Goal: Communication & Community: Answer question/provide support

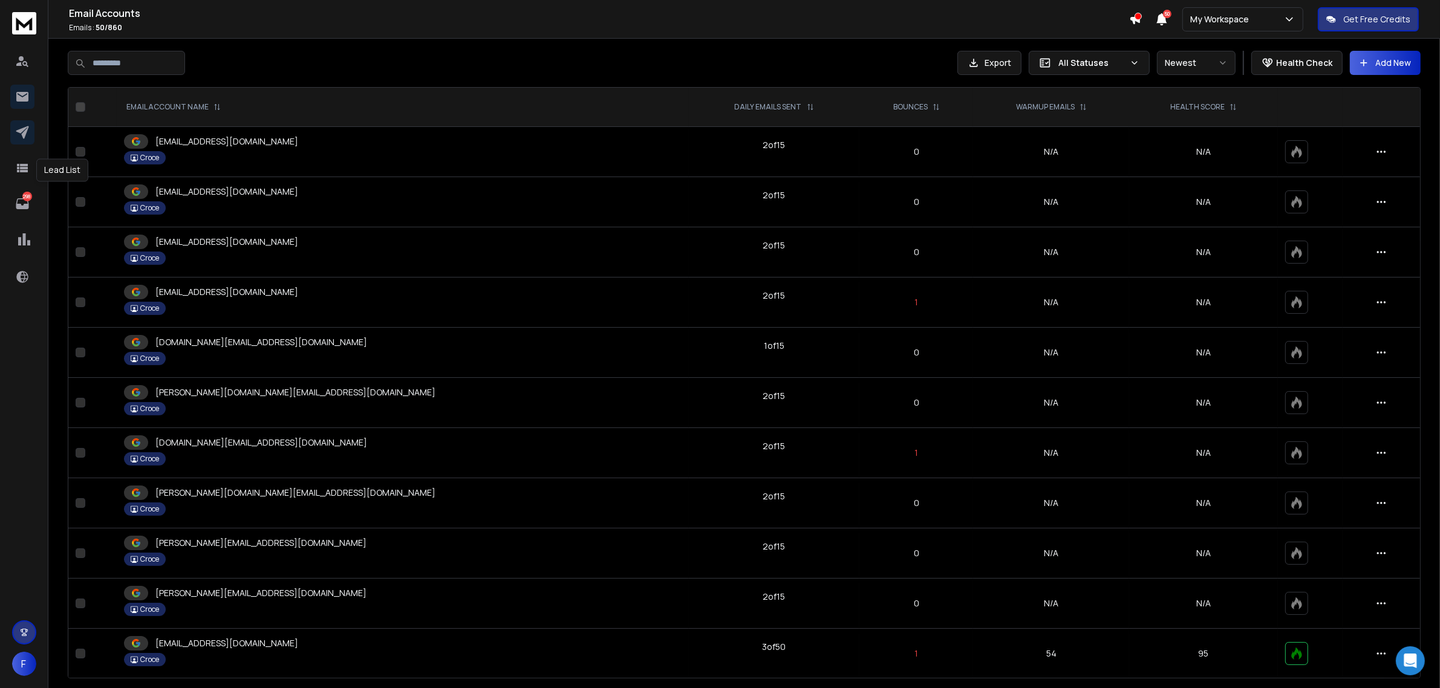
click at [16, 145] on link at bounding box center [22, 132] width 24 height 24
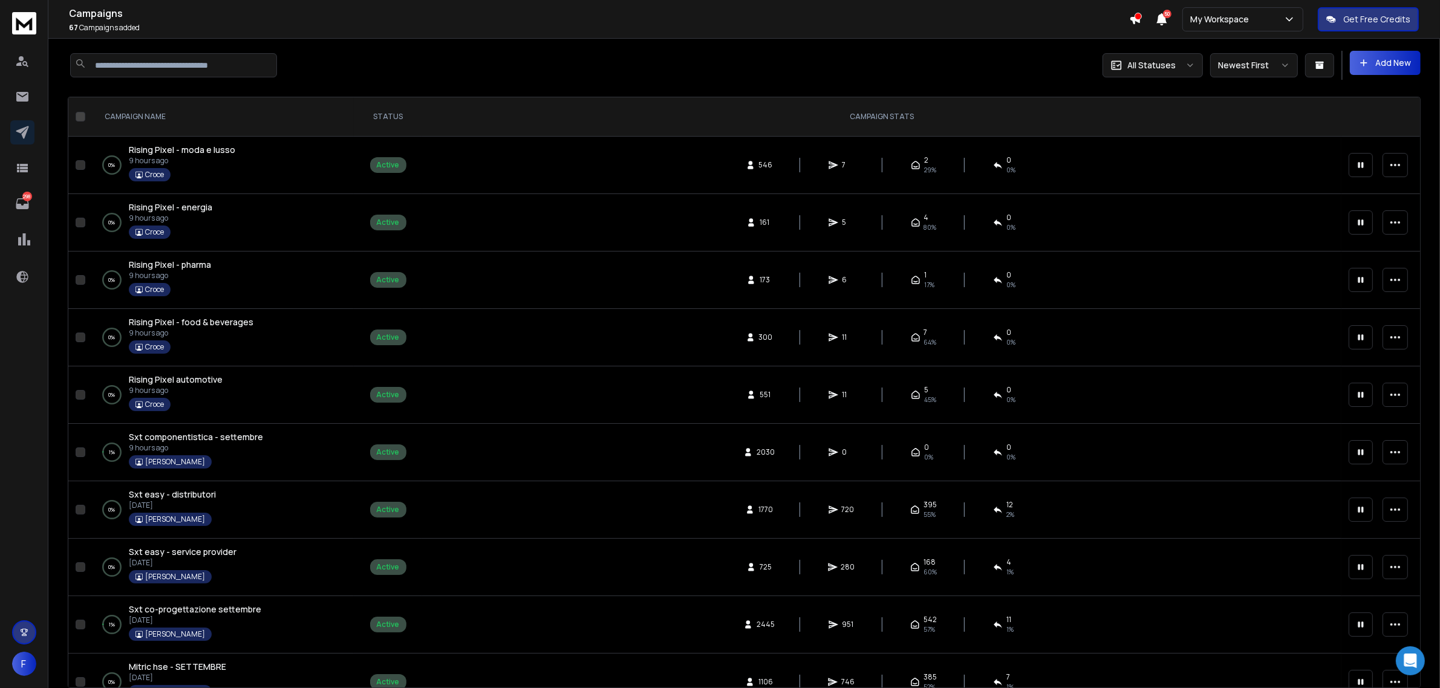
click at [174, 73] on input at bounding box center [173, 65] width 207 height 24
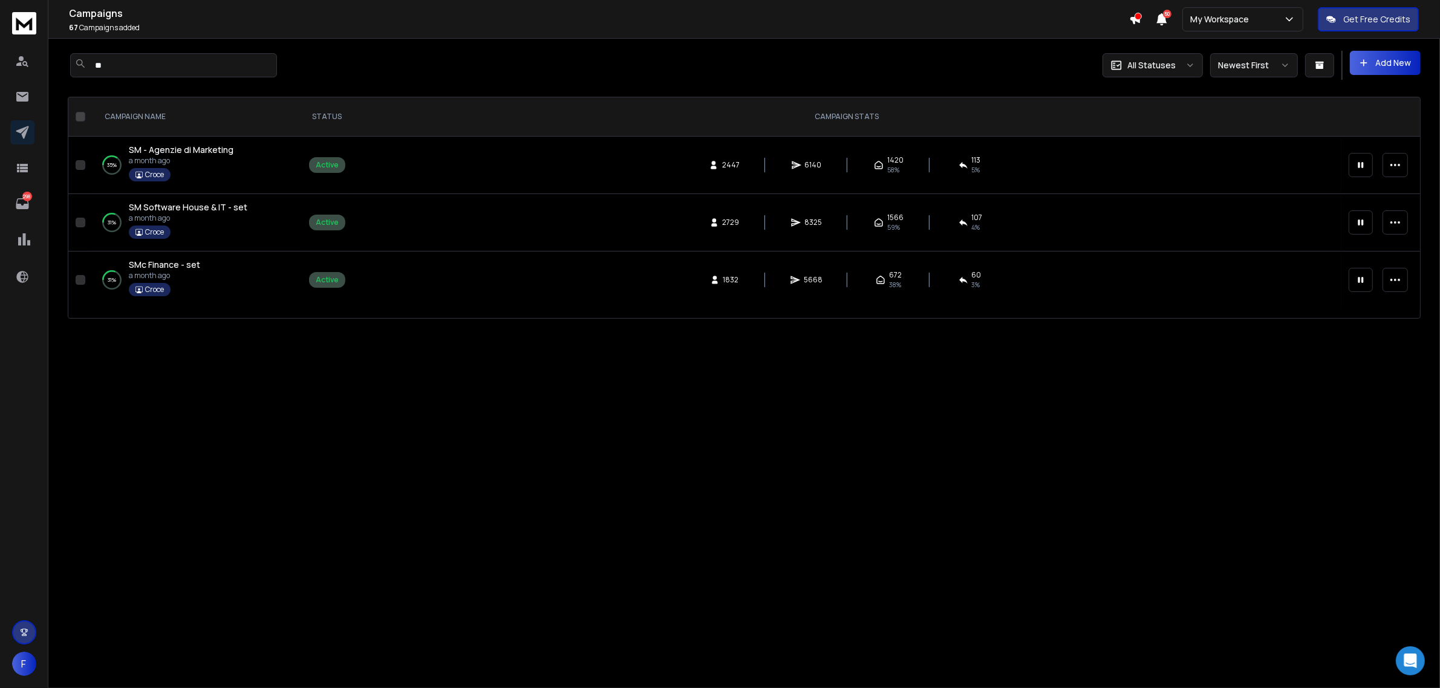
type input "**"
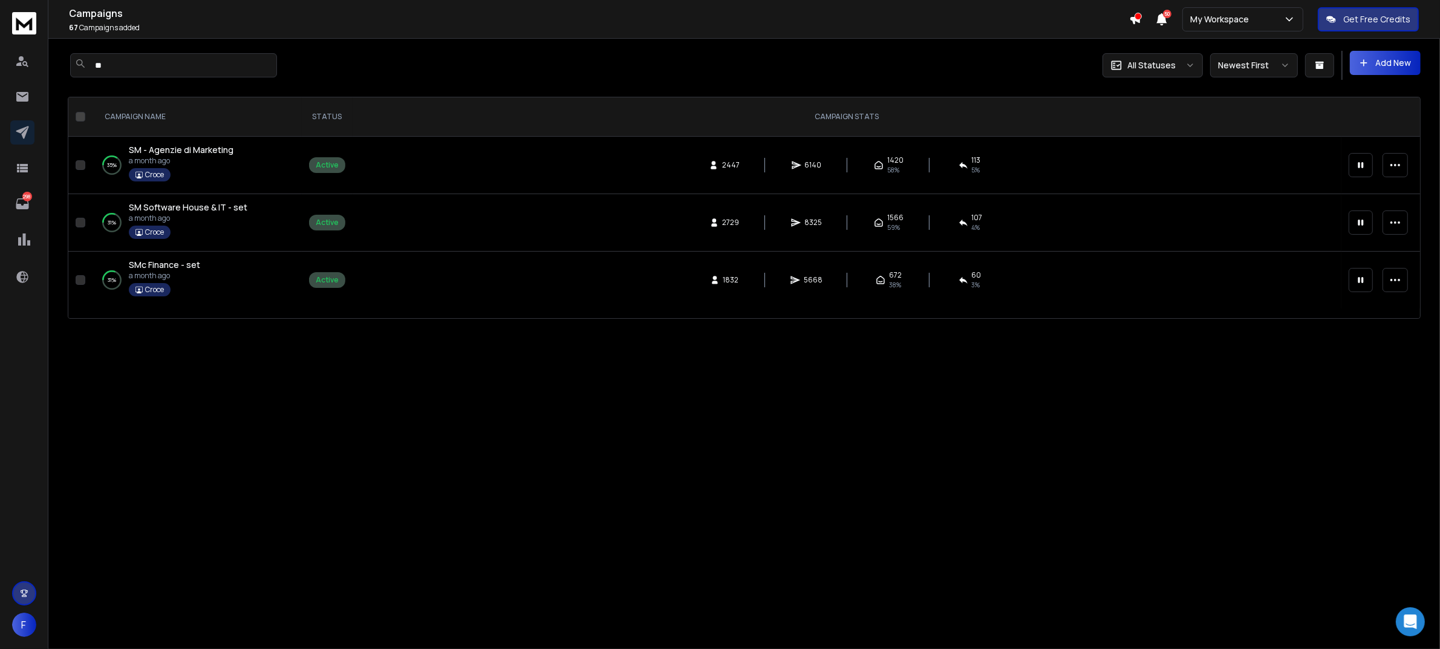
click at [460, 158] on div "2447 6140 1420 58 % 113 5 %" at bounding box center [847, 164] width 974 height 19
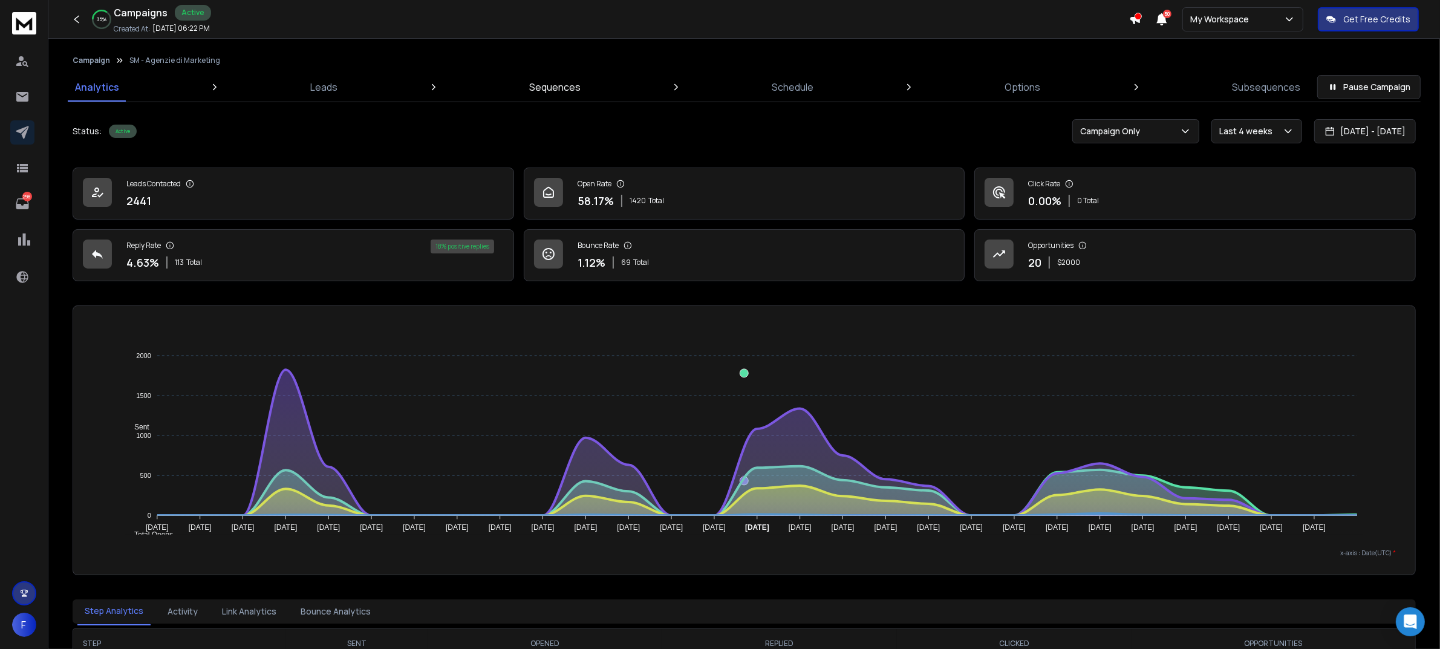
click at [563, 95] on link "Sequences" at bounding box center [555, 87] width 66 height 29
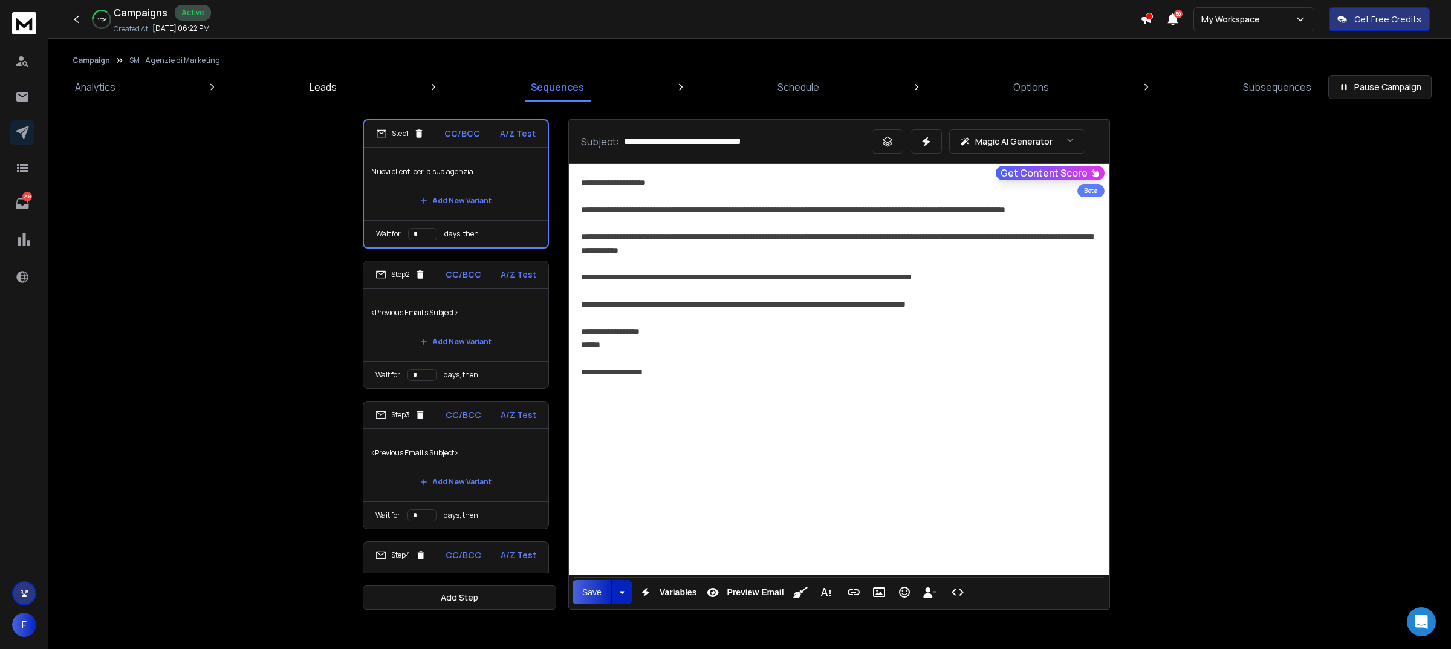
click at [328, 85] on p "Leads" at bounding box center [323, 87] width 27 height 15
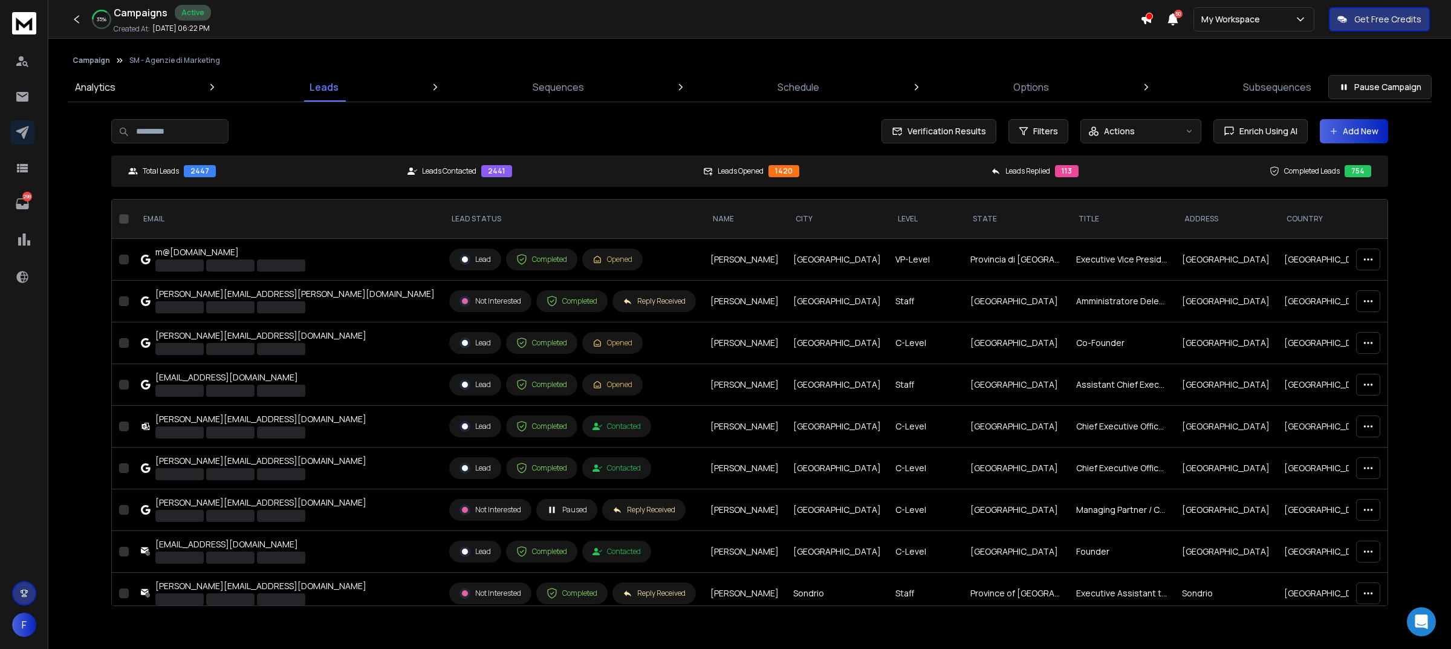
click at [108, 91] on p "Analytics" at bounding box center [95, 87] width 41 height 15
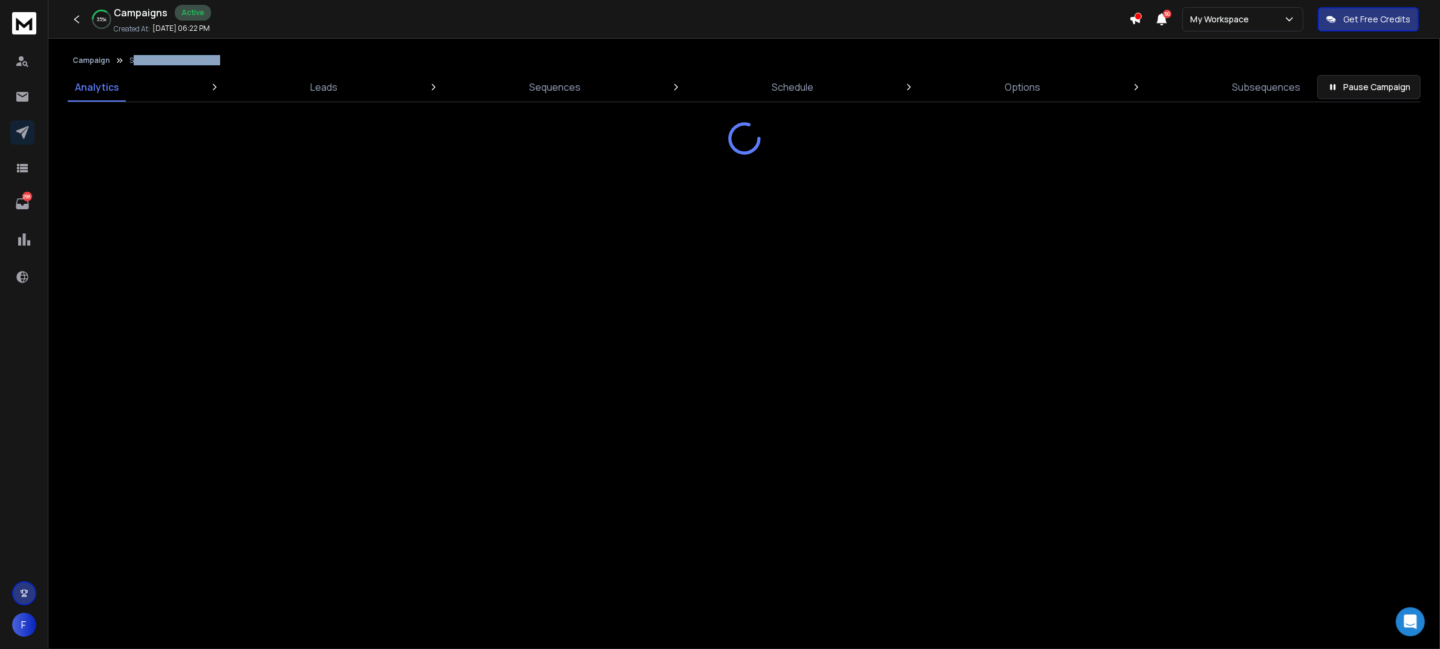
drag, startPoint x: 132, startPoint y: 61, endPoint x: 233, endPoint y: 67, distance: 101.2
click at [233, 67] on div "Campaign SM - Agenzie di Marketing" at bounding box center [744, 60] width 1353 height 19
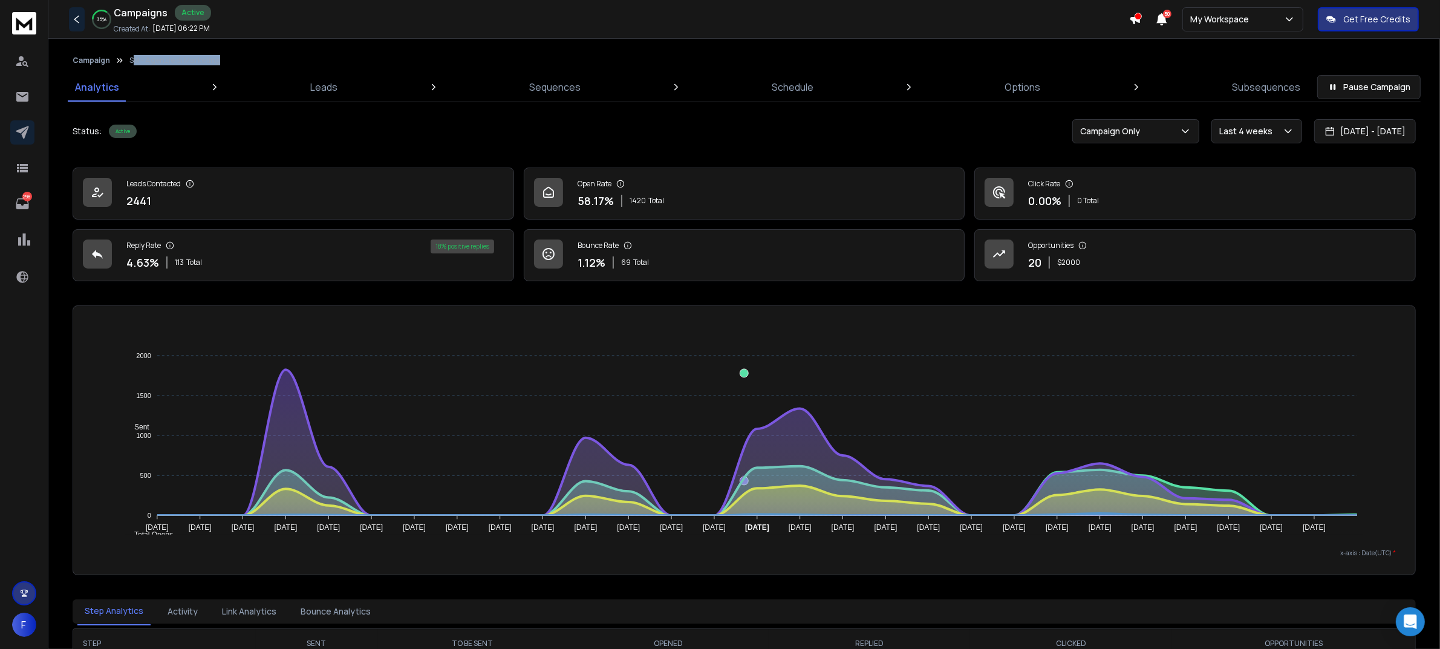
click at [73, 30] on button at bounding box center [77, 19] width 16 height 24
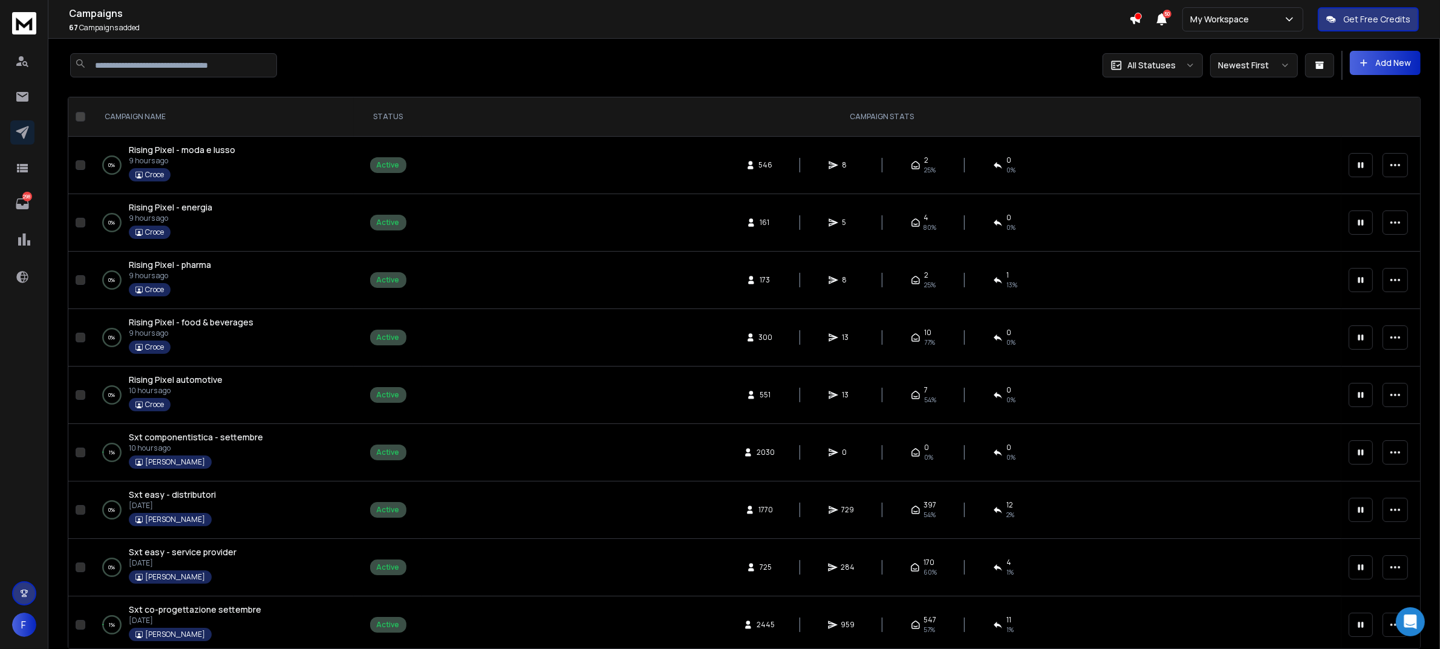
click at [227, 44] on div "Campaigns 67 Campaigns Added All Statuses Newest First Add New CAMPAIGN NAME ST…" at bounding box center [743, 375] width 1391 height 673
drag, startPoint x: 224, startPoint y: 58, endPoint x: 221, endPoint y: 65, distance: 7.9
click at [222, 60] on input at bounding box center [173, 65] width 207 height 24
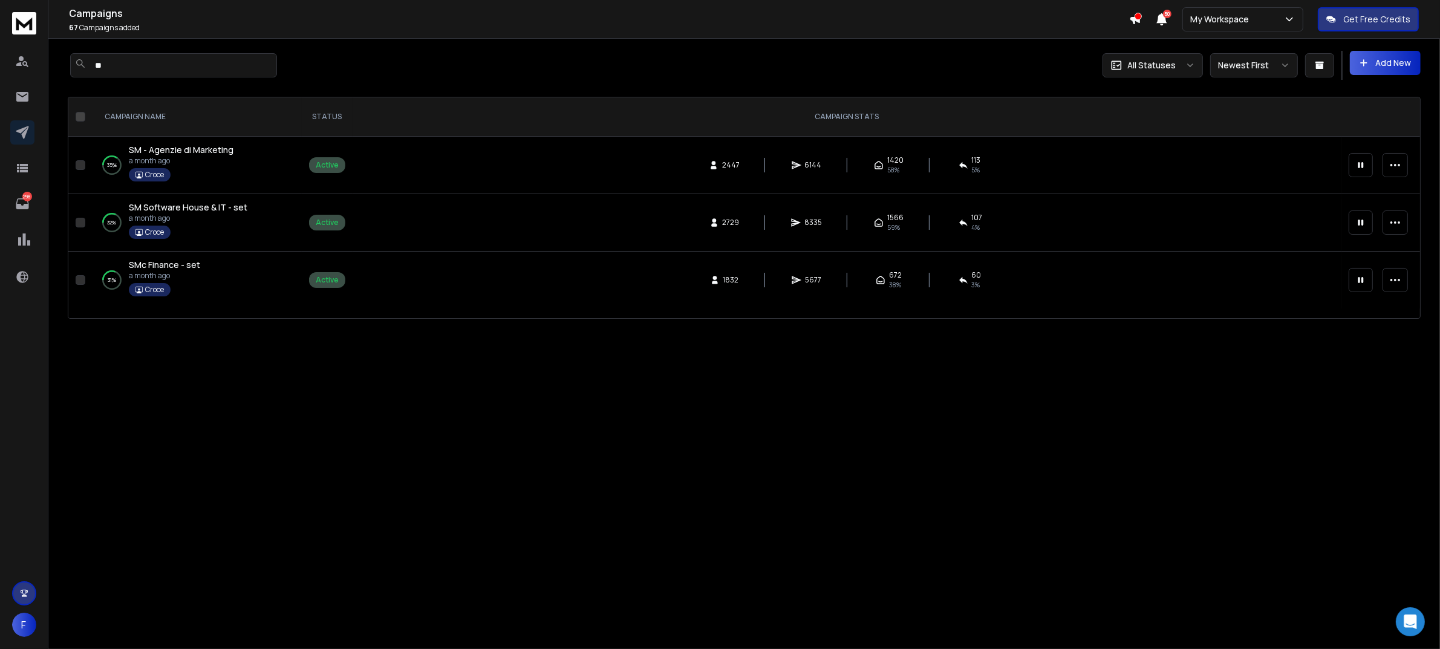
type input "**"
click at [204, 209] on span "SM Software House & IT - set" at bounding box center [188, 206] width 119 height 11
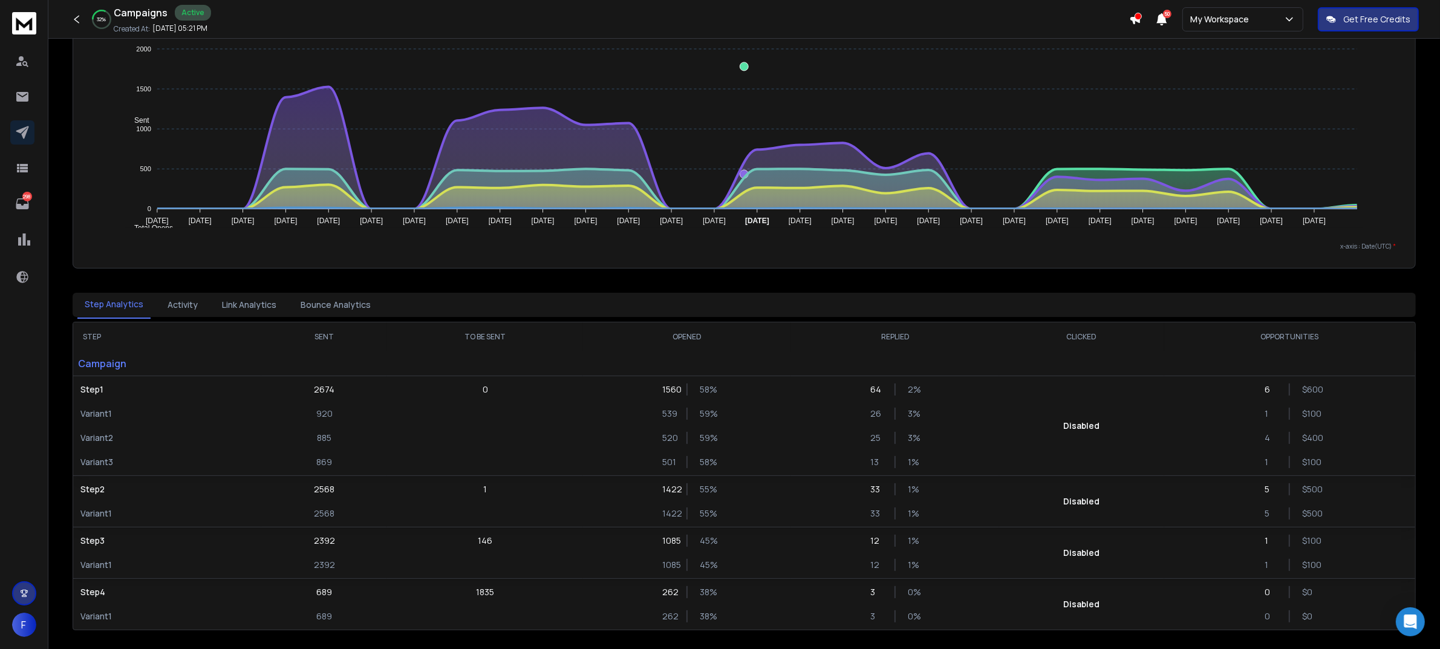
scroll to position [310, 0]
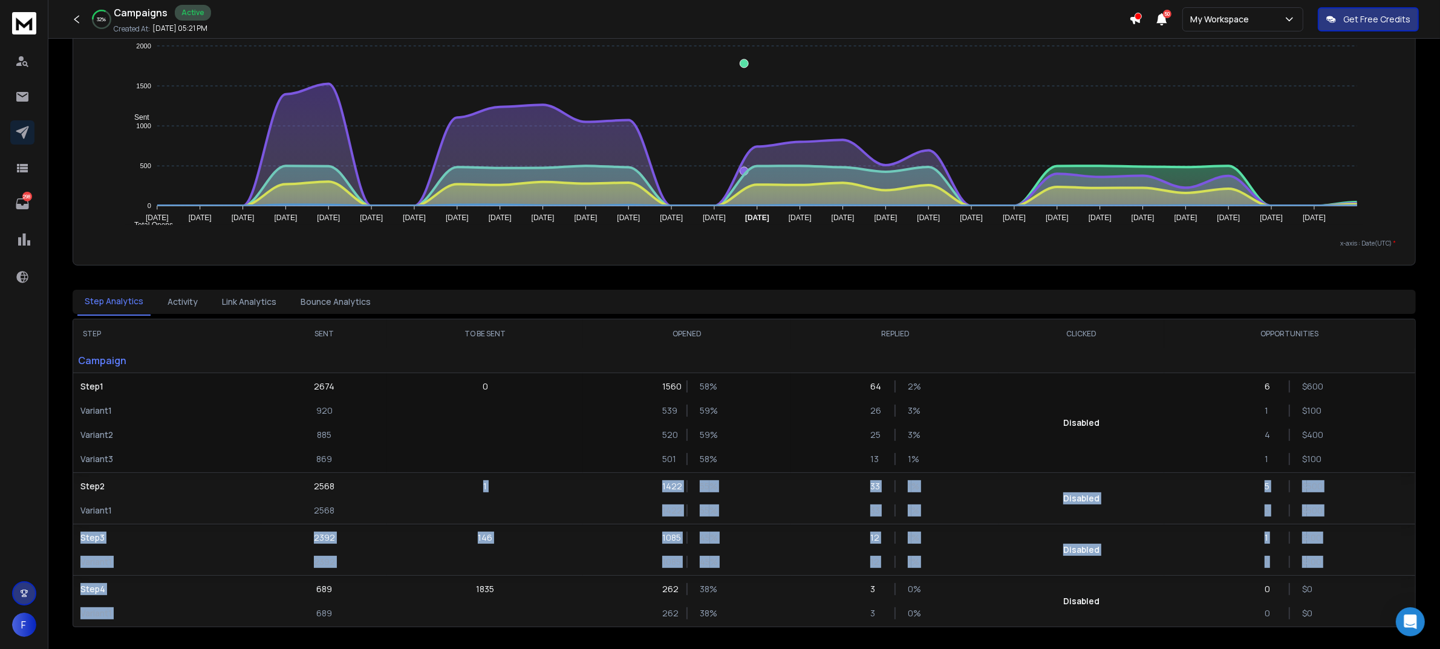
drag, startPoint x: 312, startPoint y: 597, endPoint x: 512, endPoint y: 450, distance: 247.9
click at [496, 467] on tbody "Campaign Step 1 Variant 1 Variant 2 Variant 3 2674 920 885 869 0 1560 58 % 539 …" at bounding box center [744, 487] width 1342 height 278
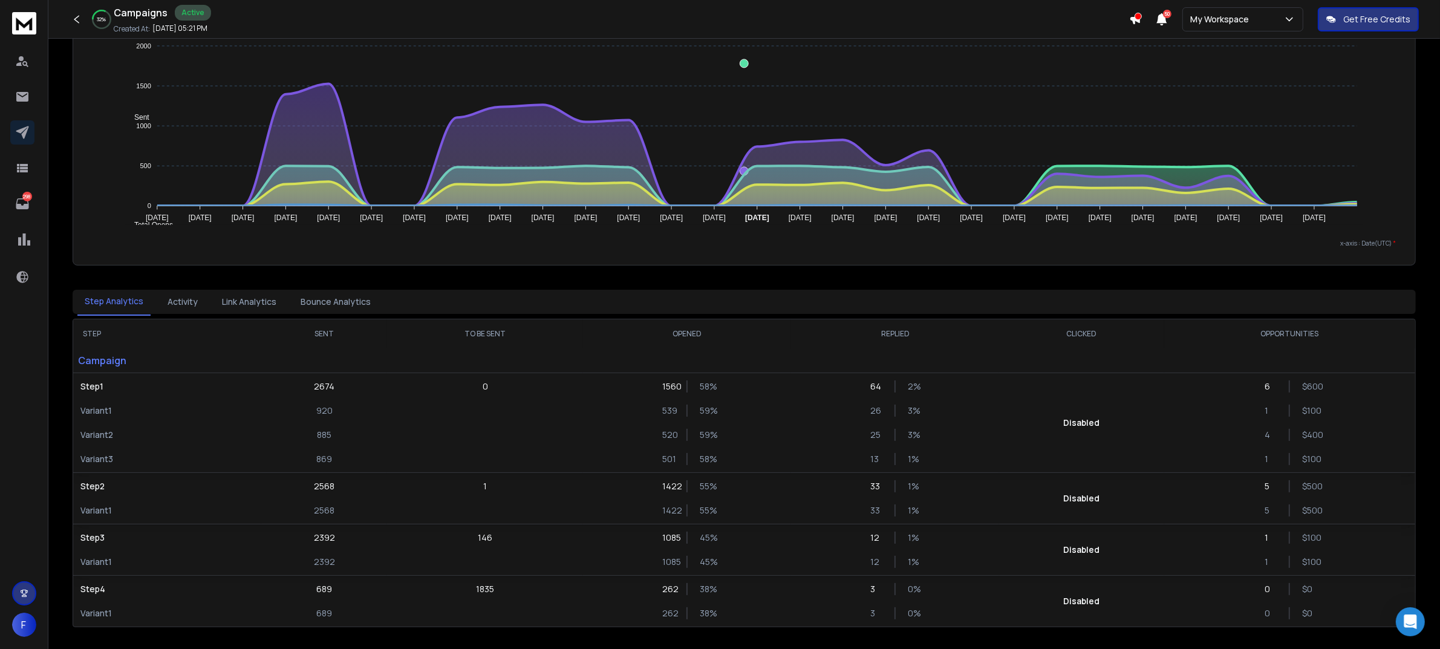
click at [785, 258] on div "Sent Total Opens Unique Opens Links Clicked Total Replies 2000 2000 1500 1500 1…" at bounding box center [744, 131] width 1343 height 270
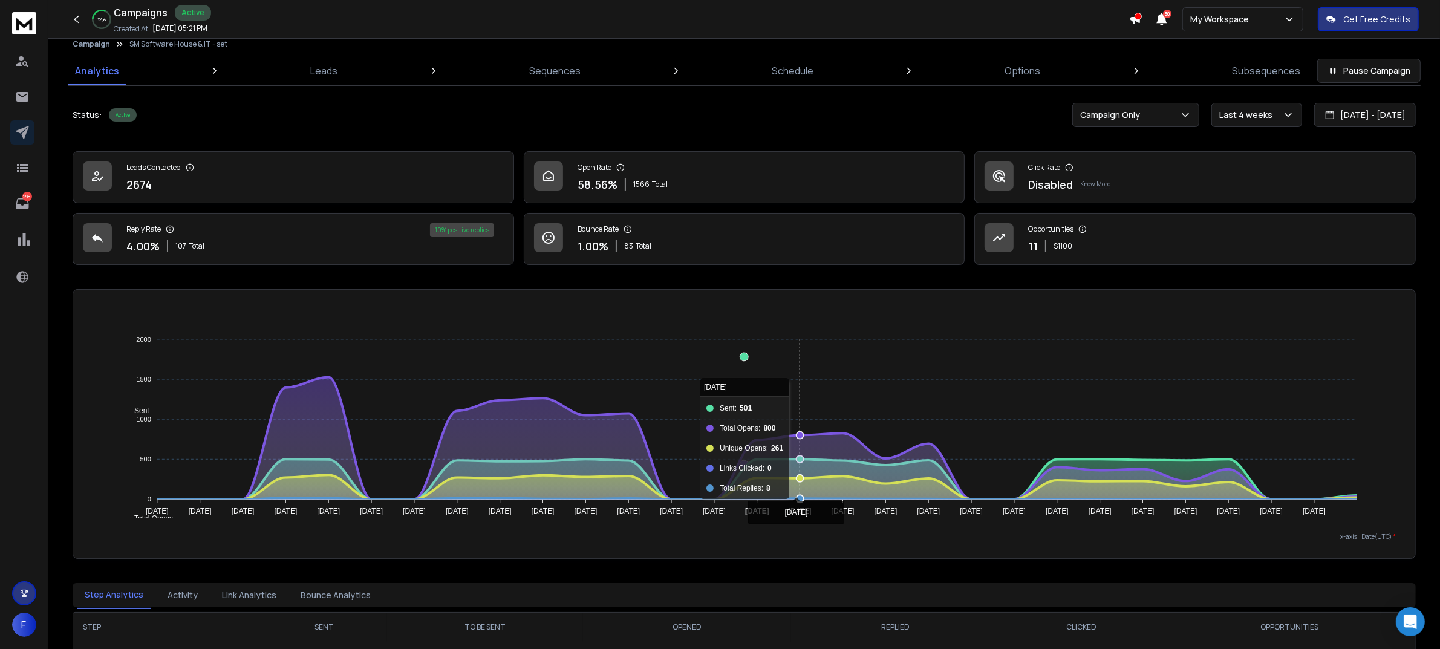
scroll to position [0, 0]
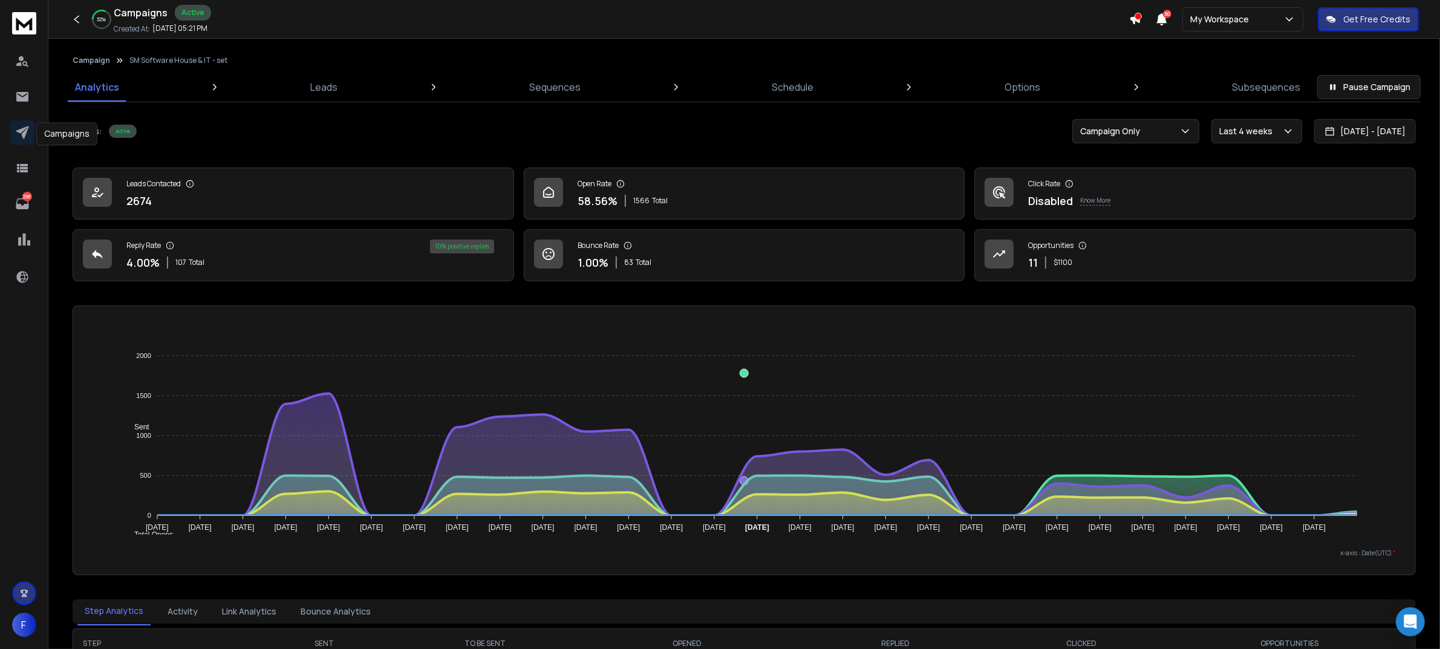
click at [16, 128] on icon at bounding box center [22, 132] width 15 height 15
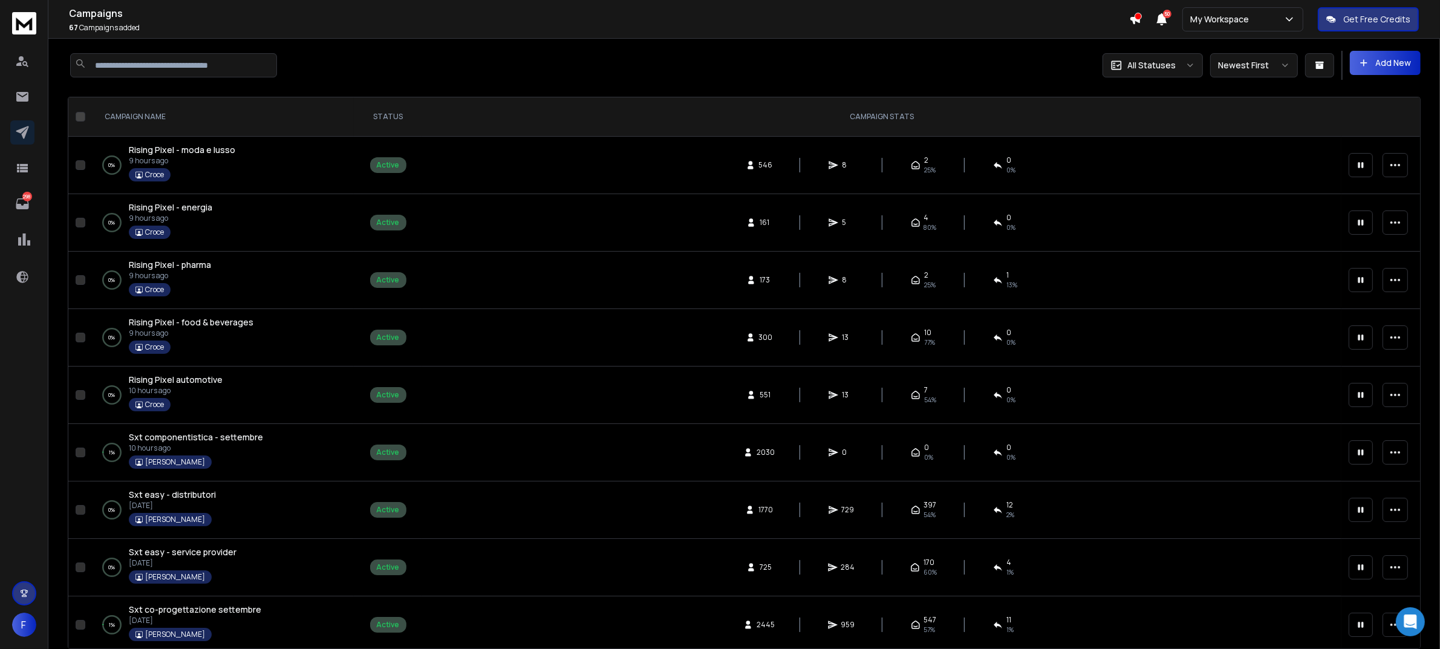
click at [154, 62] on input at bounding box center [173, 65] width 207 height 24
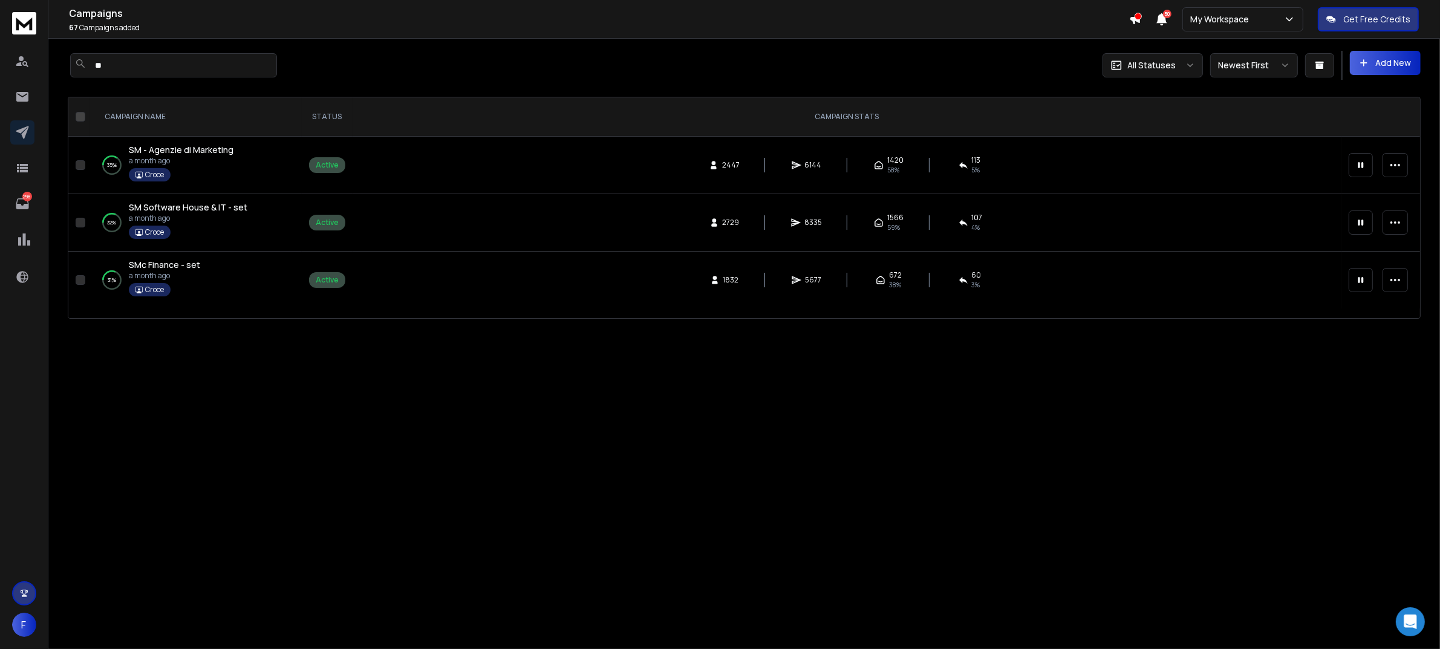
type input "**"
click at [269, 276] on div "31 % SMc Finance - set a month ago [PERSON_NAME]" at bounding box center [195, 280] width 187 height 42
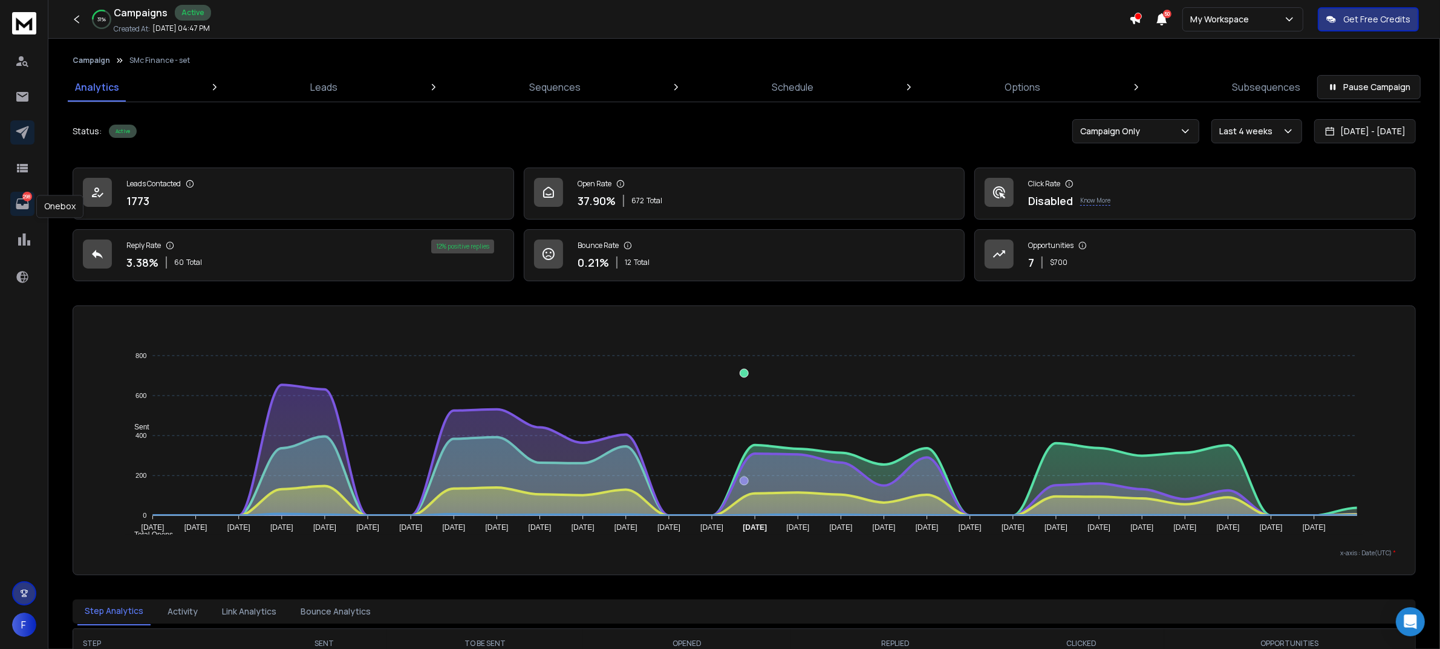
click at [23, 201] on p "298" at bounding box center [27, 197] width 10 height 10
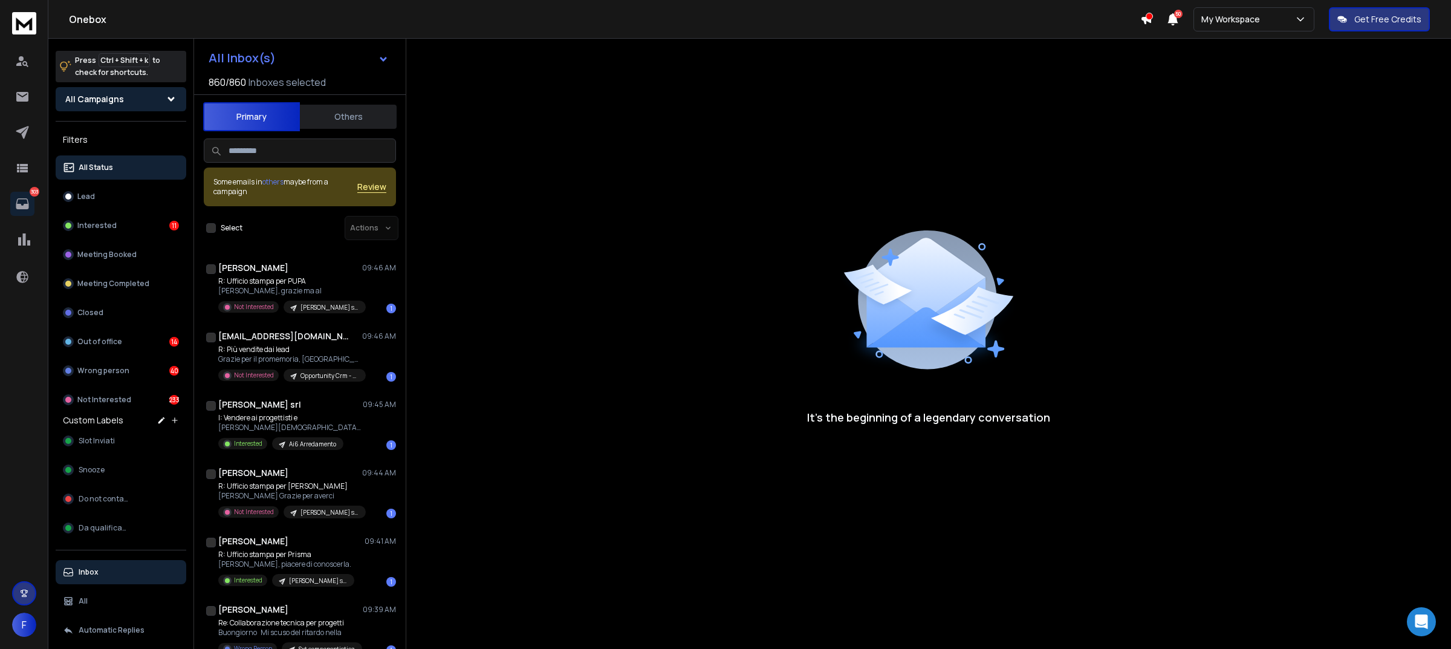
click at [140, 96] on button "All Campaigns" at bounding box center [121, 99] width 131 height 24
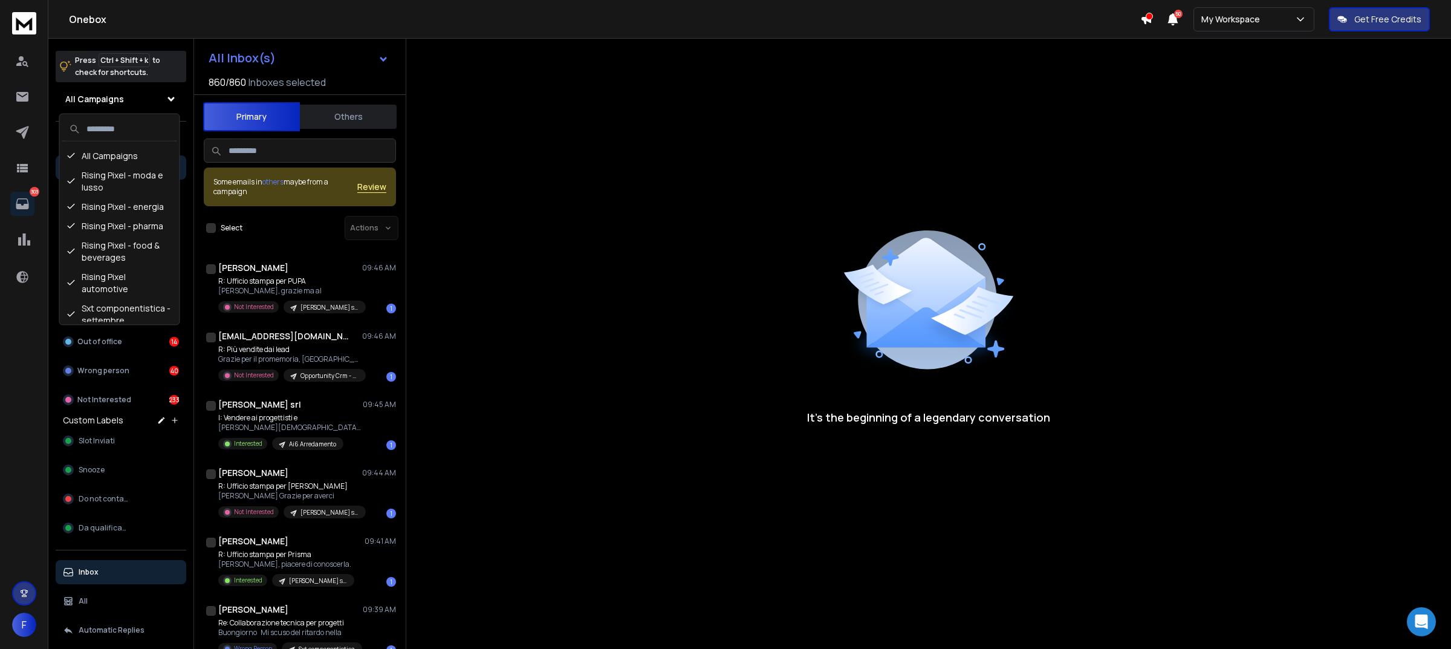
click at [102, 131] on input at bounding box center [119, 129] width 115 height 24
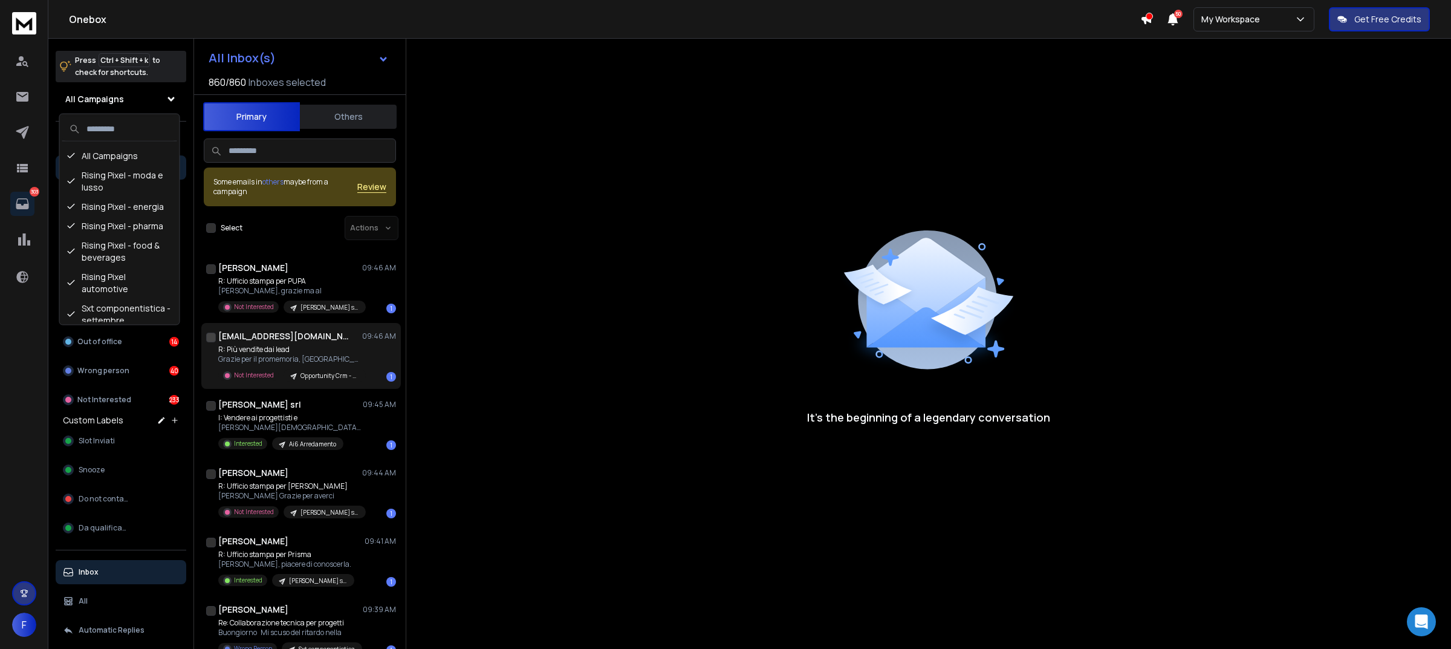
scroll to position [938, 0]
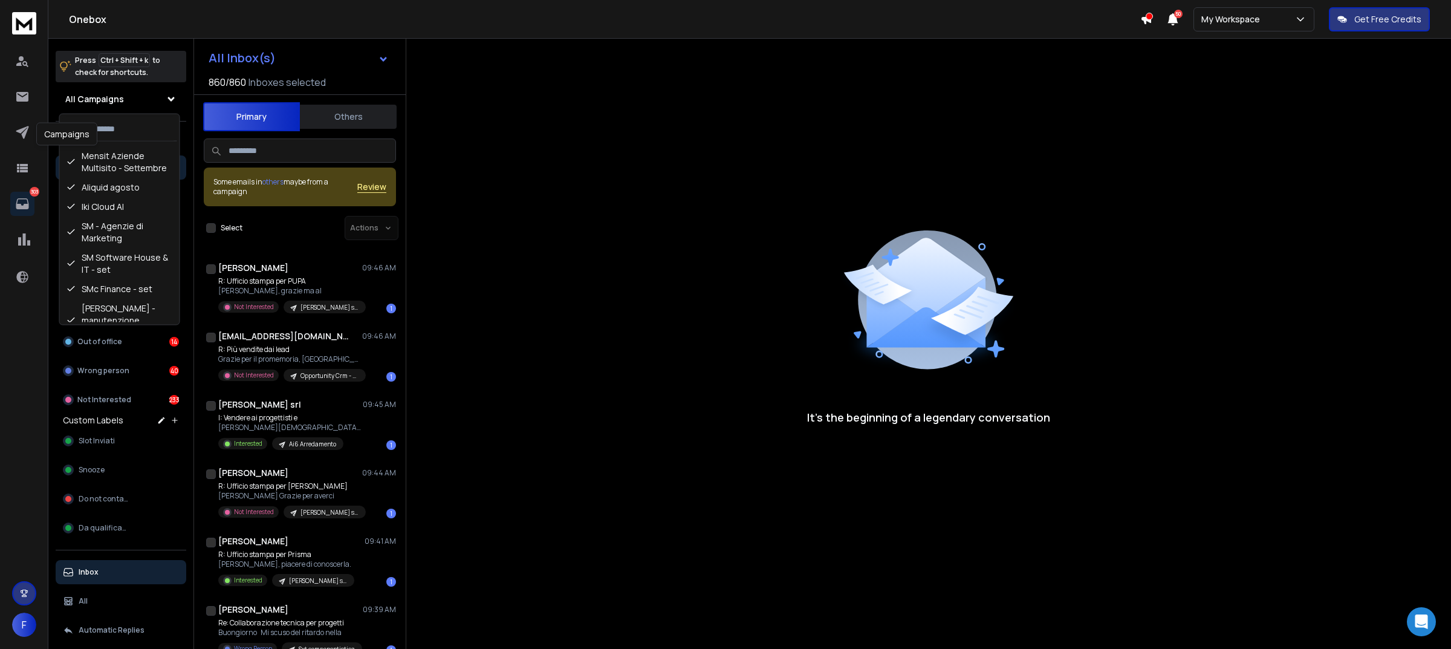
click at [106, 127] on input at bounding box center [119, 129] width 115 height 24
type input "**"
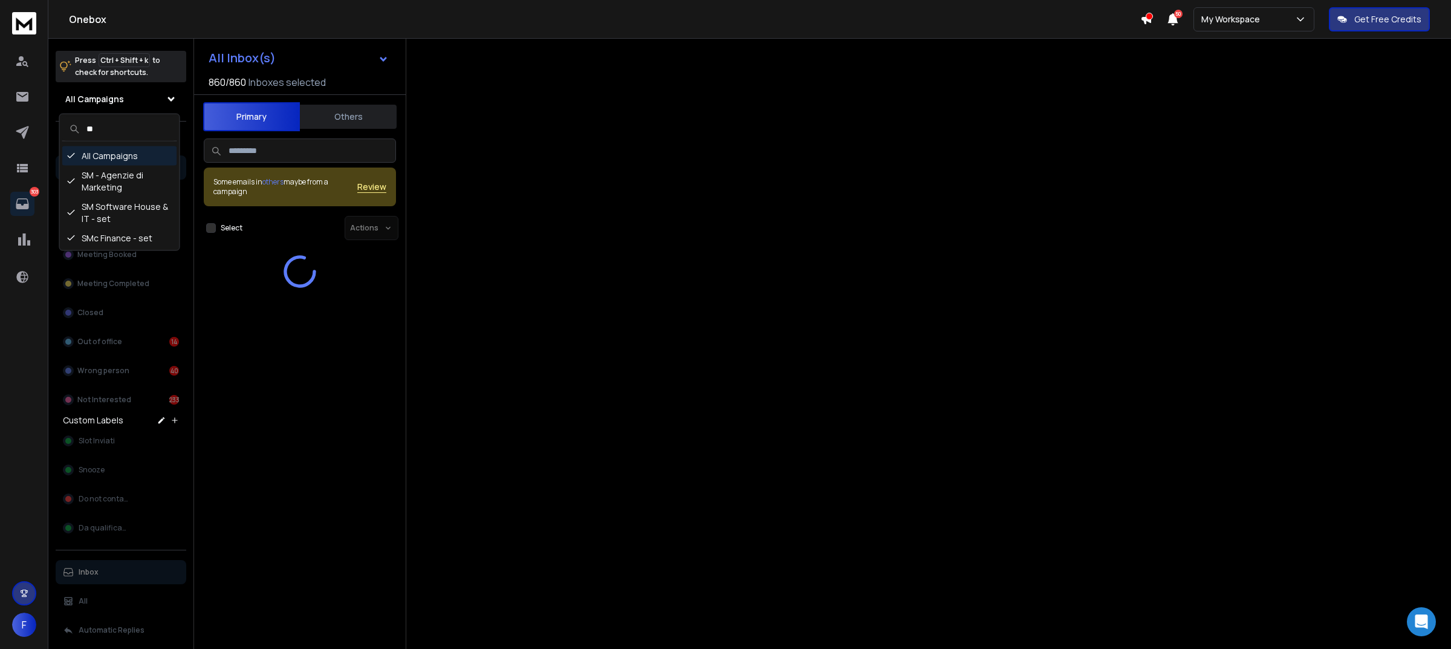
scroll to position [0, 0]
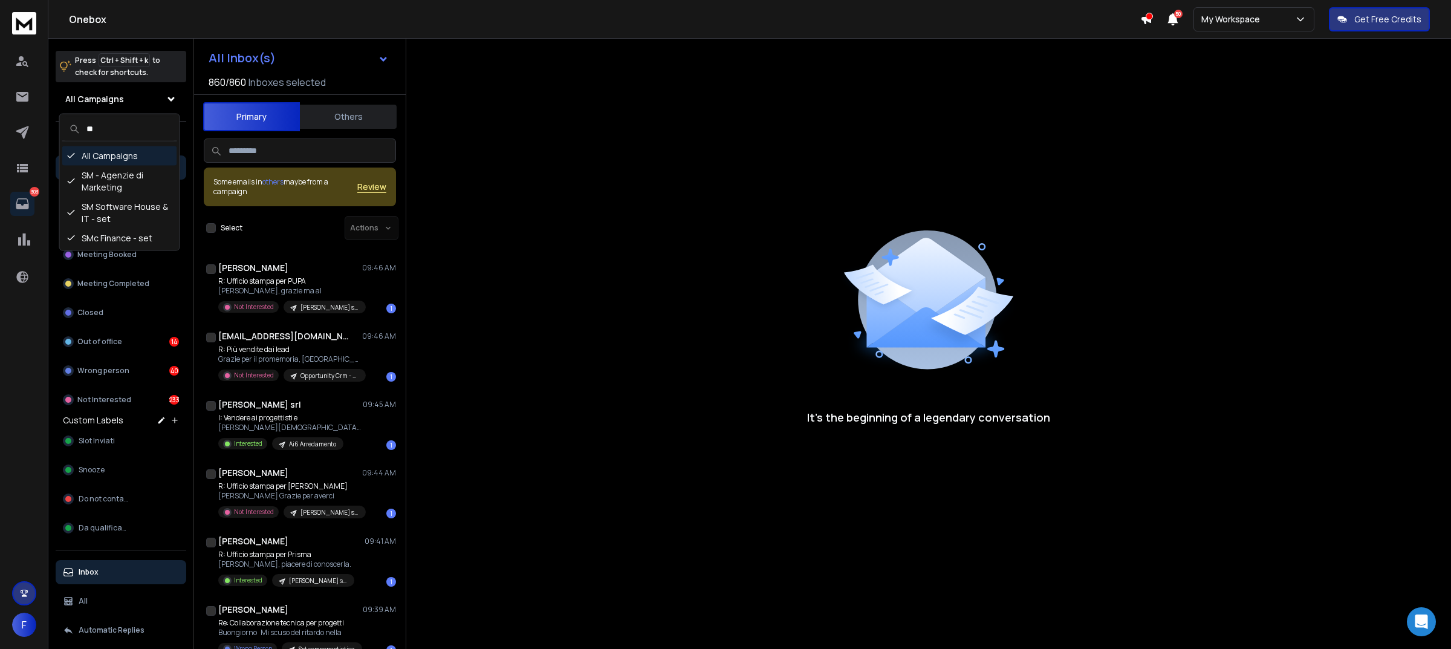
click at [126, 155] on div "All Campaigns" at bounding box center [119, 155] width 115 height 19
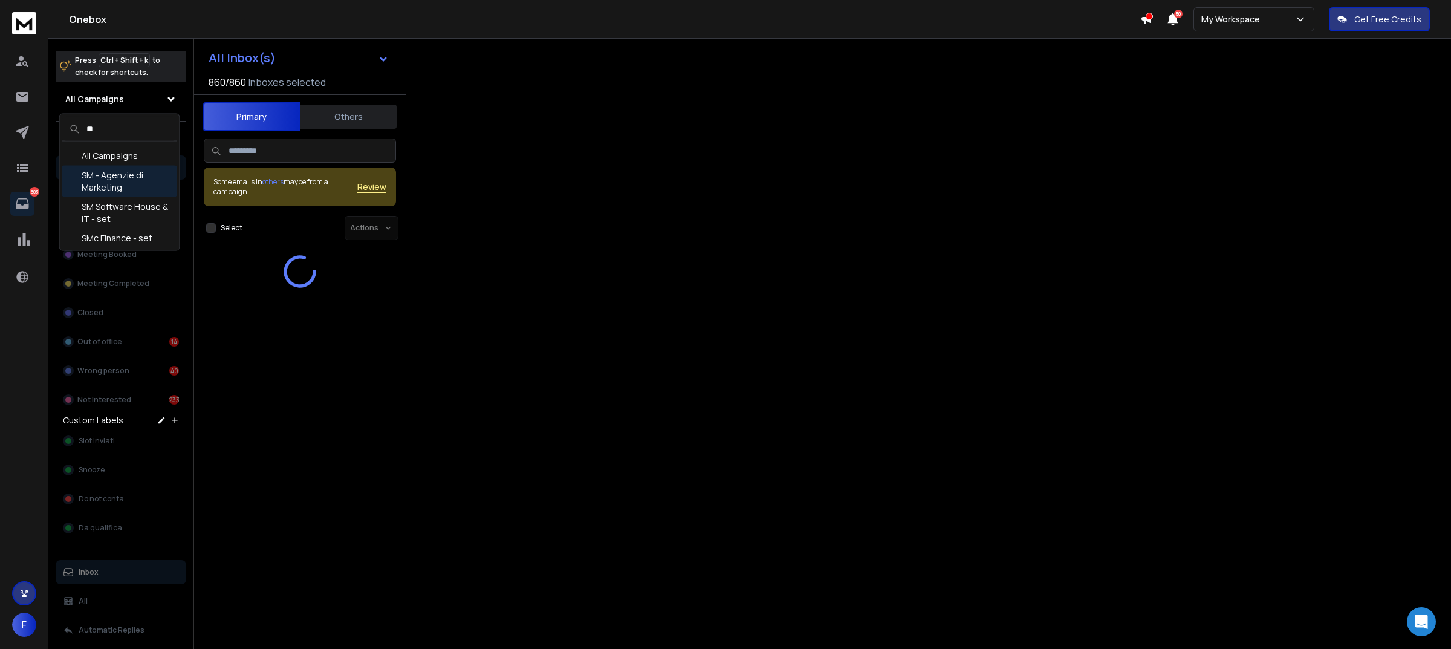
drag, startPoint x: 119, startPoint y: 183, endPoint x: 119, endPoint y: 206, distance: 23.0
click at [119, 184] on div "SM - Agenzie di Marketing" at bounding box center [119, 181] width 115 height 31
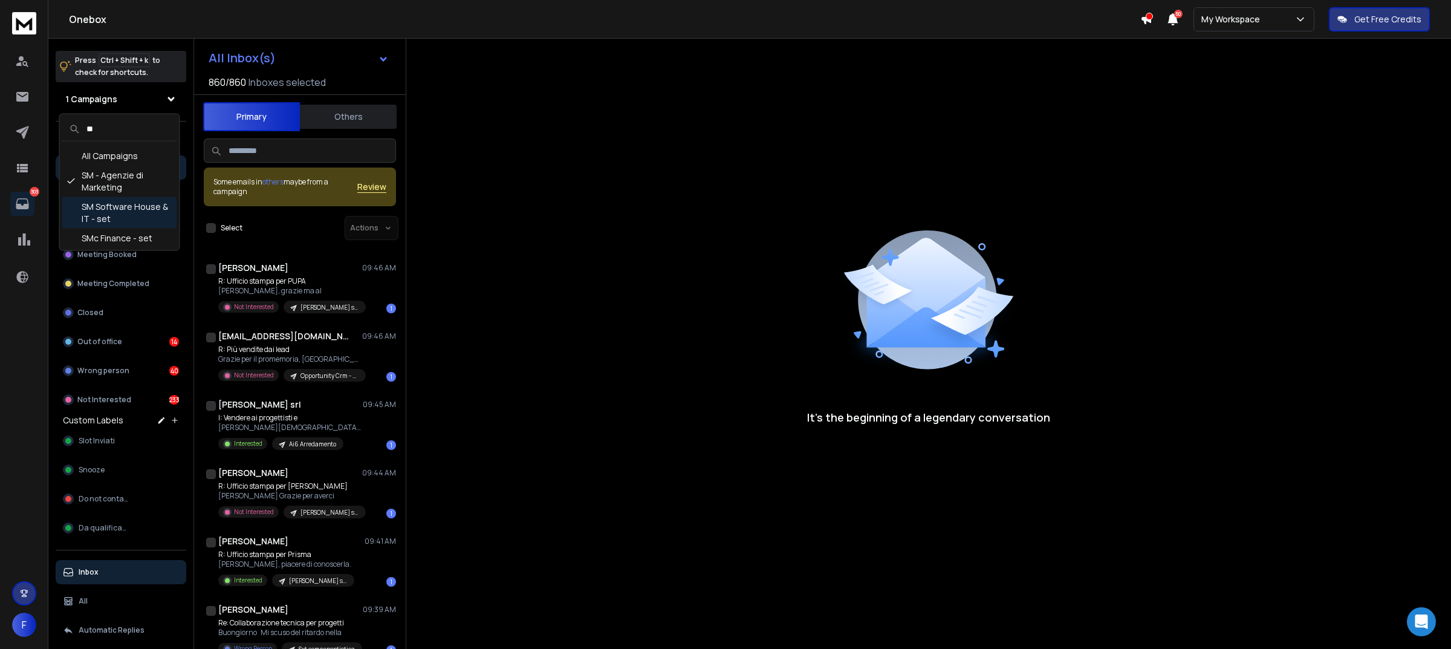
click at [119, 207] on div "SM Software House & IT - set" at bounding box center [119, 212] width 115 height 31
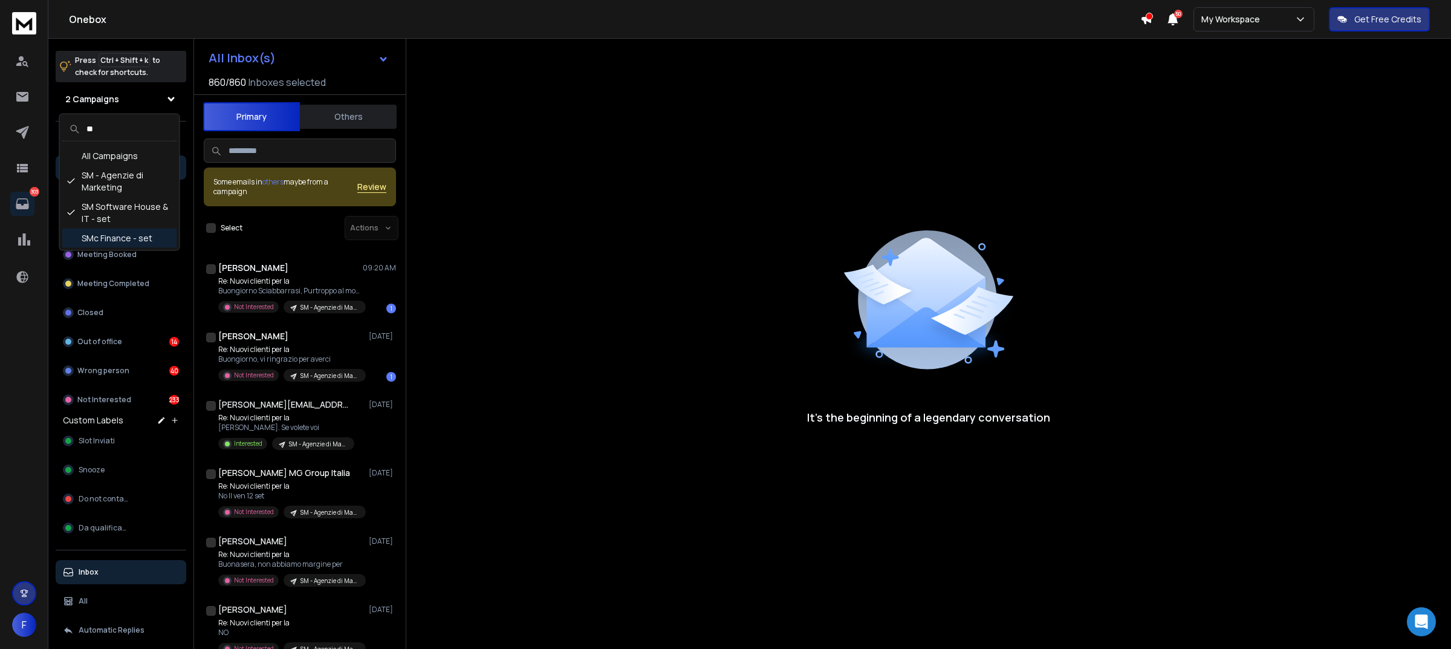
click at [120, 235] on div "SMc Finance - set" at bounding box center [119, 238] width 115 height 19
click at [550, 190] on div "It’s the beginning of a legendary conversation" at bounding box center [928, 314] width 1045 height 551
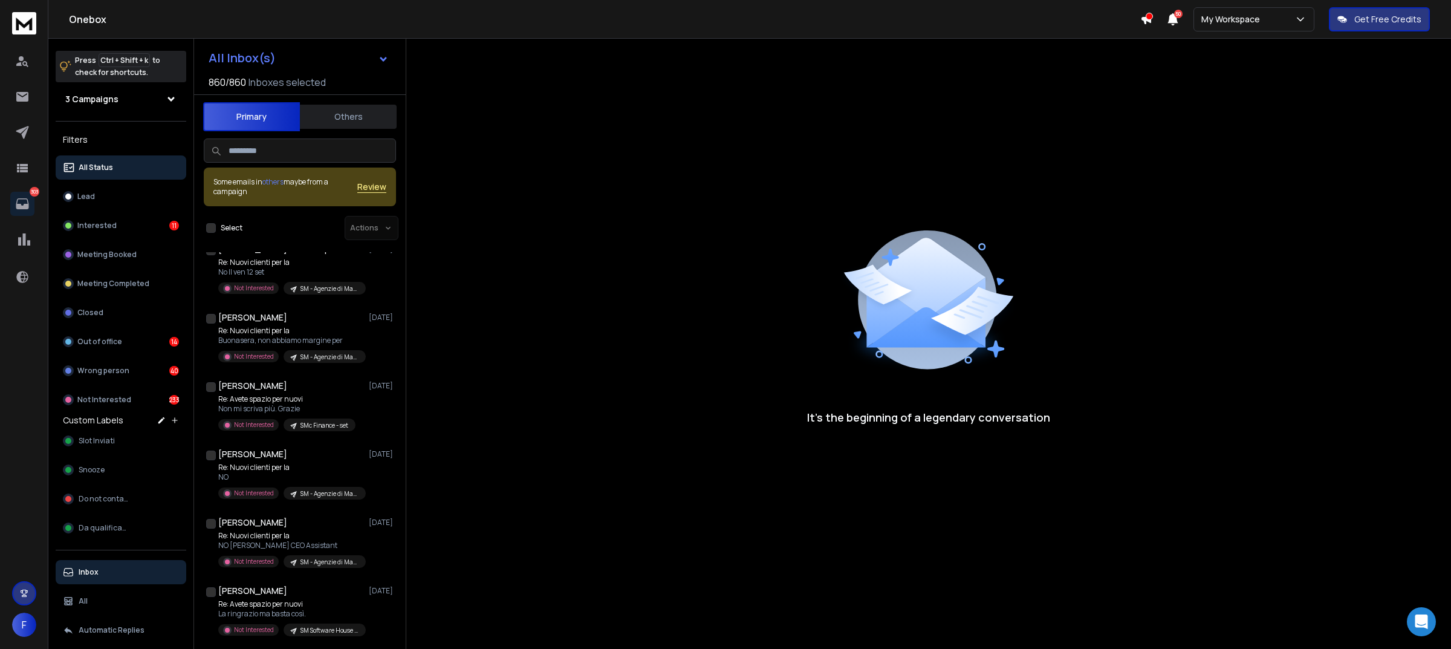
scroll to position [529, 0]
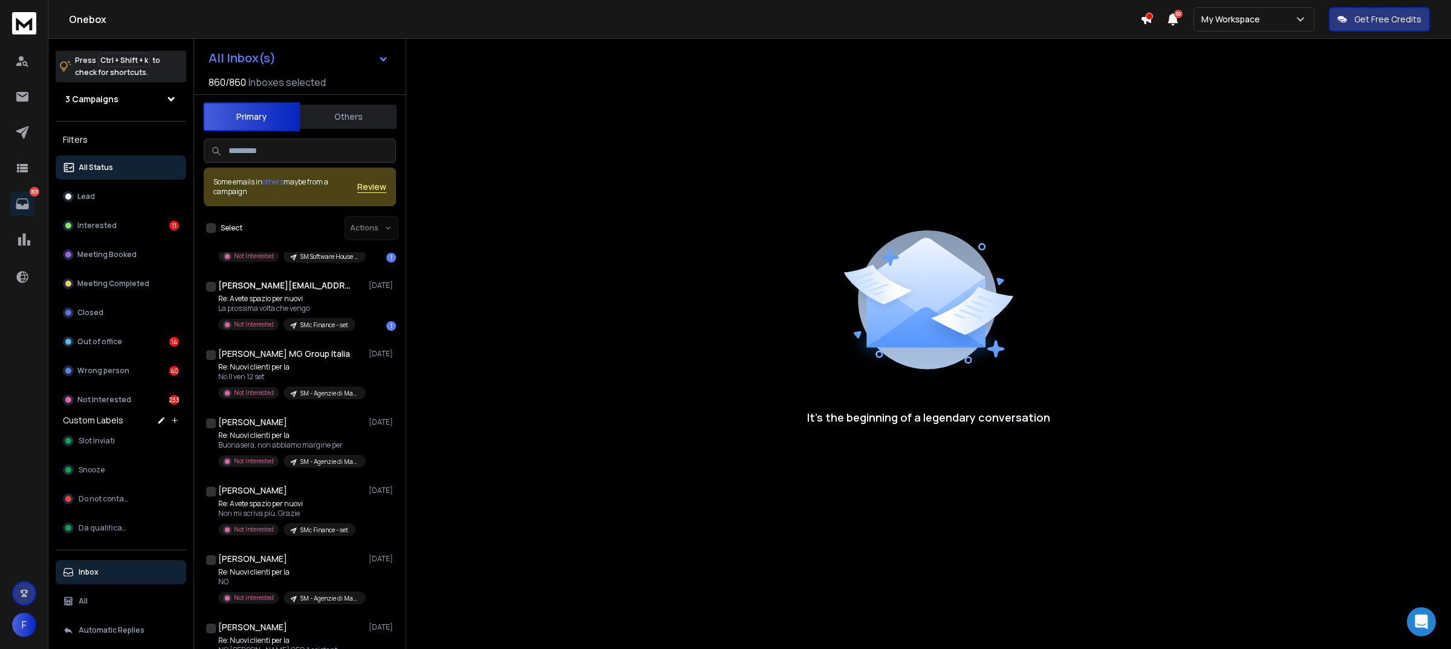
click at [96, 438] on span "Slot Inviati" at bounding box center [97, 441] width 36 height 10
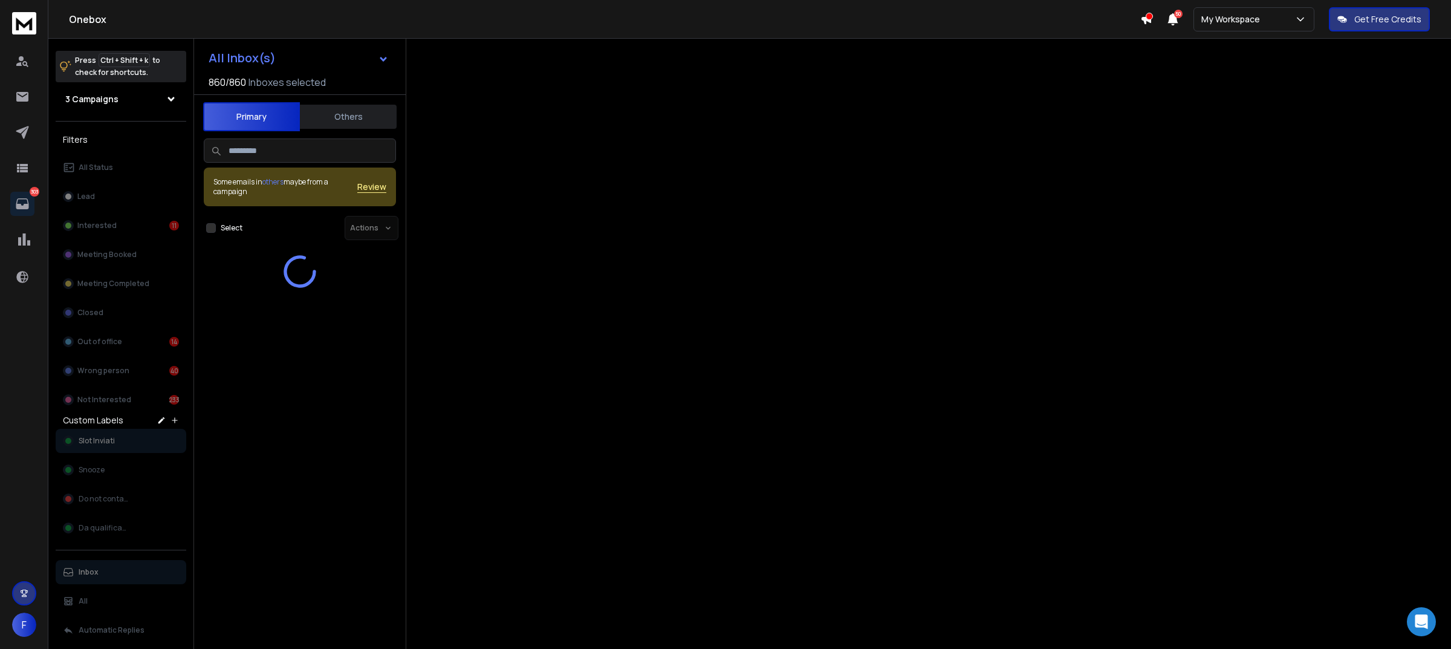
scroll to position [0, 0]
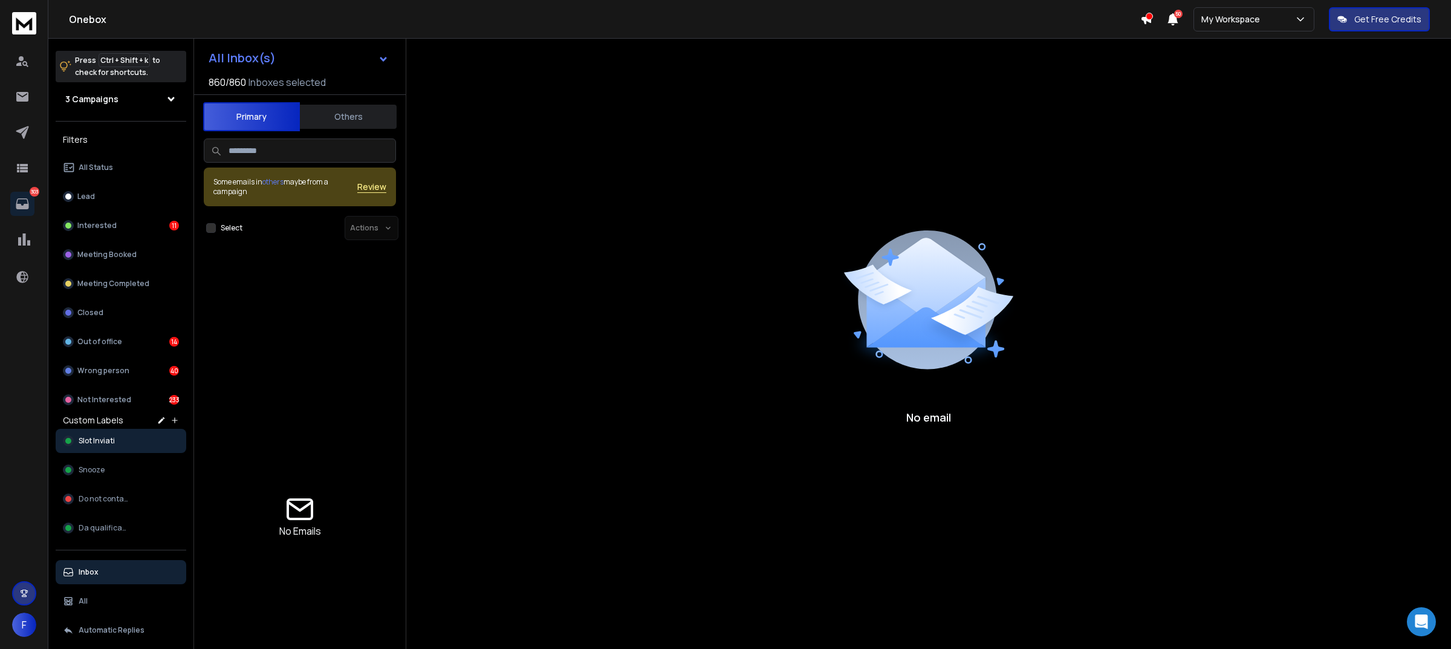
click at [97, 535] on button "Da qualificare" at bounding box center [121, 528] width 131 height 24
click at [115, 228] on button "Interested 11" at bounding box center [121, 225] width 131 height 24
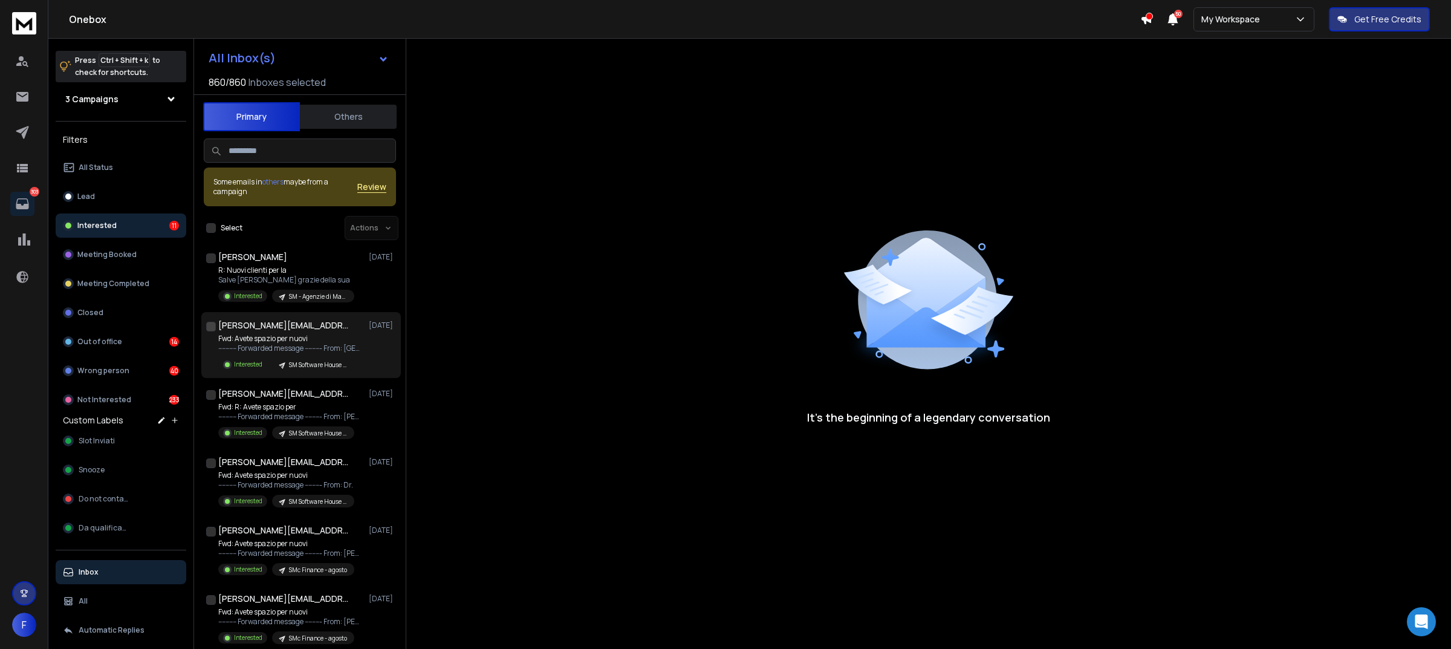
scroll to position [964, 0]
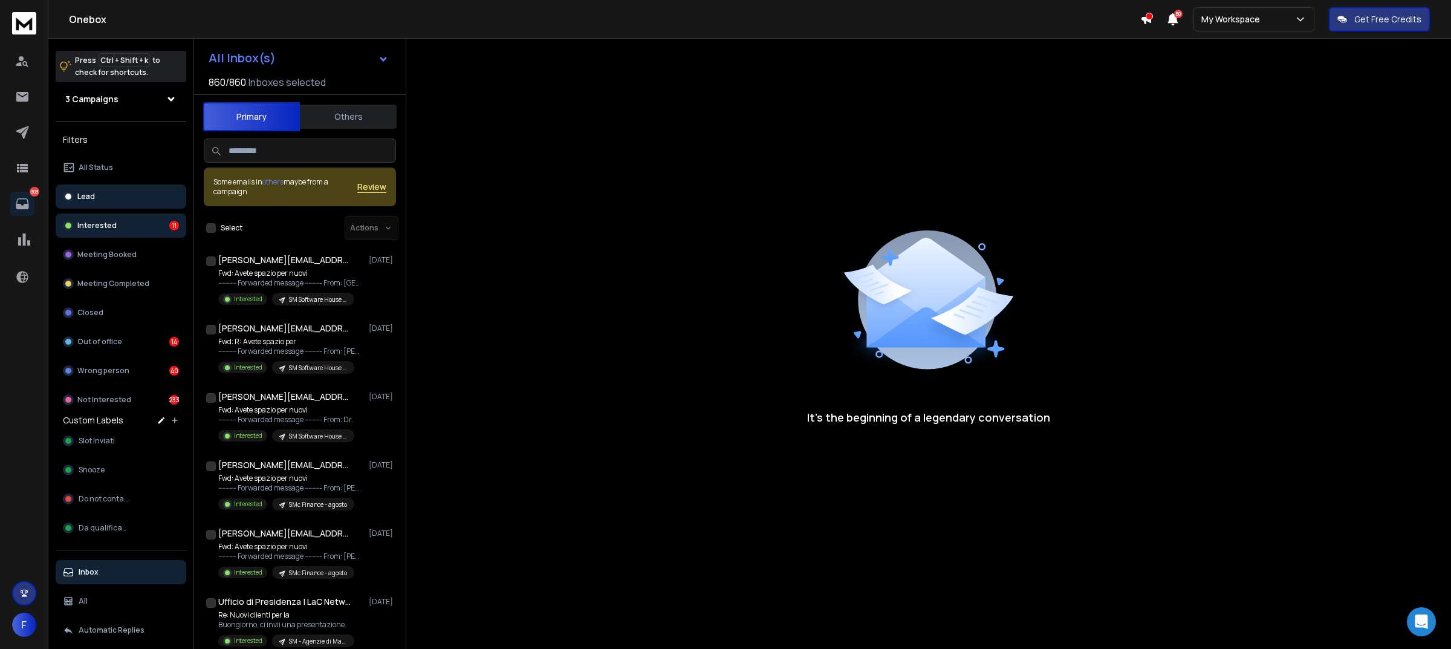
click at [116, 189] on button "Lead" at bounding box center [121, 196] width 131 height 24
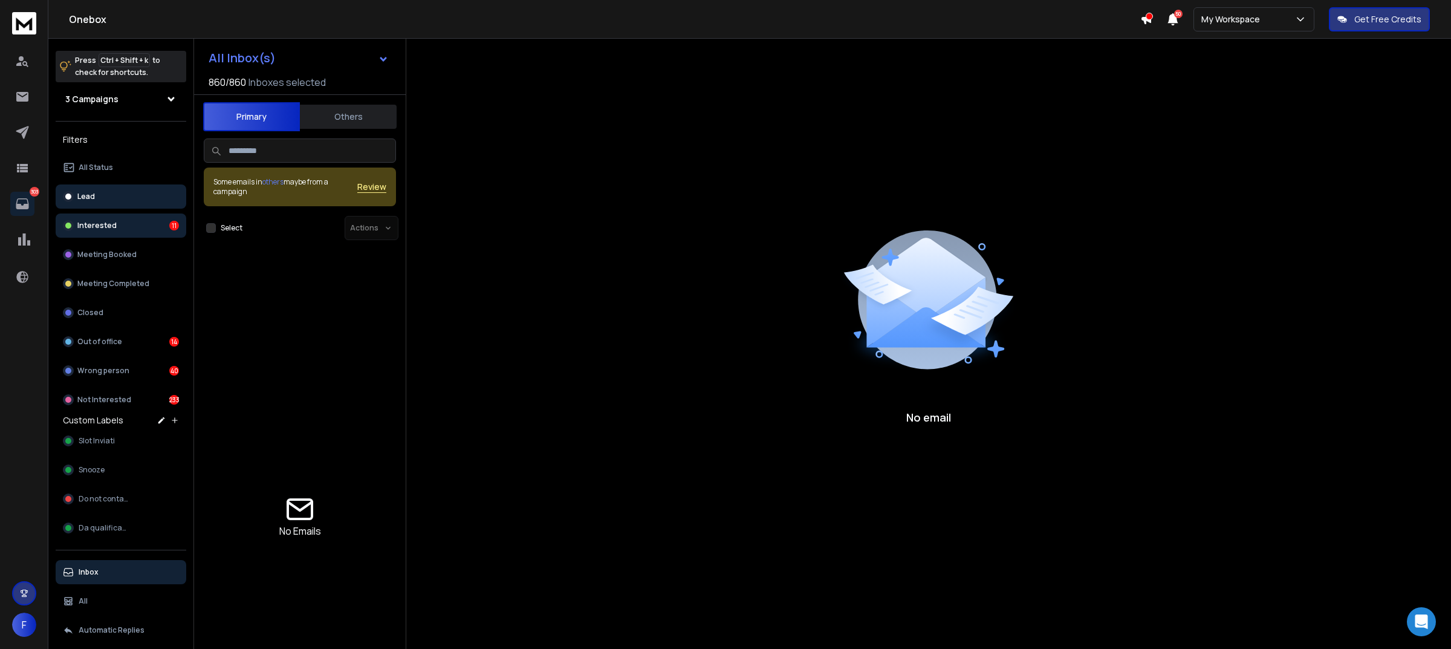
click at [120, 218] on button "Interested 11" at bounding box center [121, 225] width 131 height 24
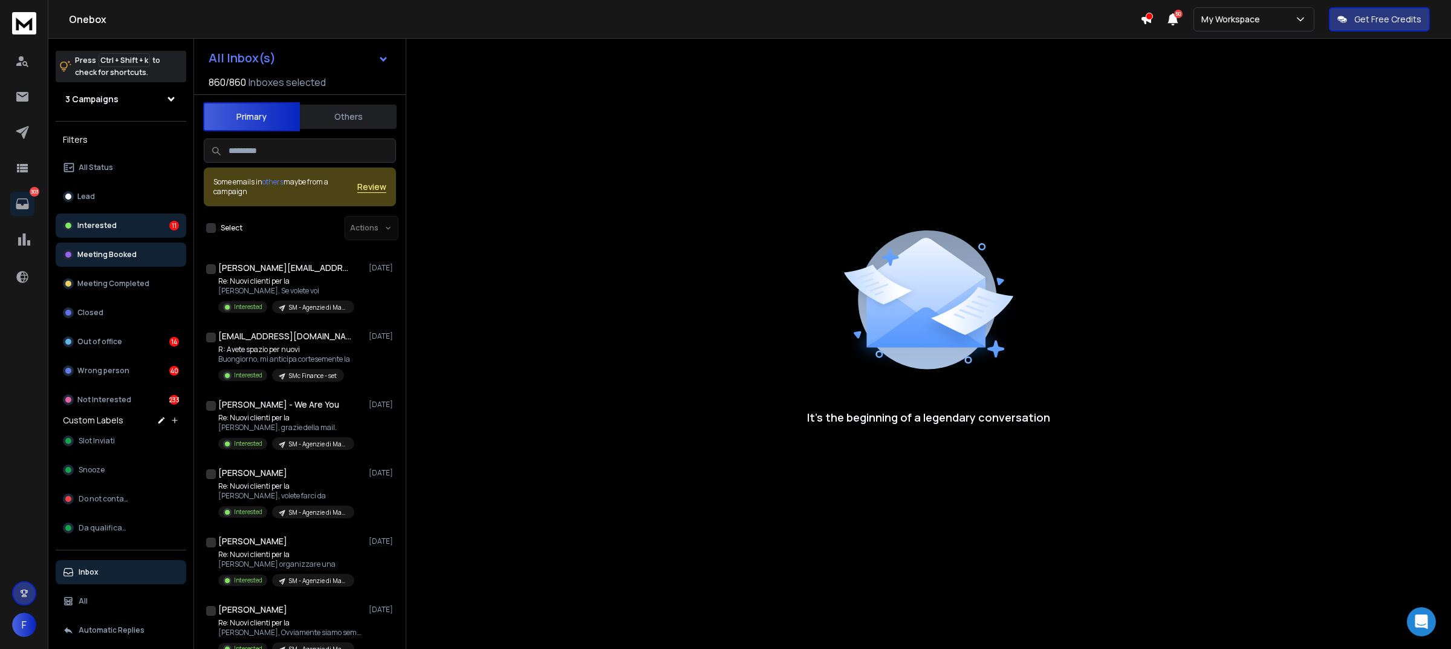
click at [130, 257] on p "Meeting Booked" at bounding box center [106, 255] width 59 height 10
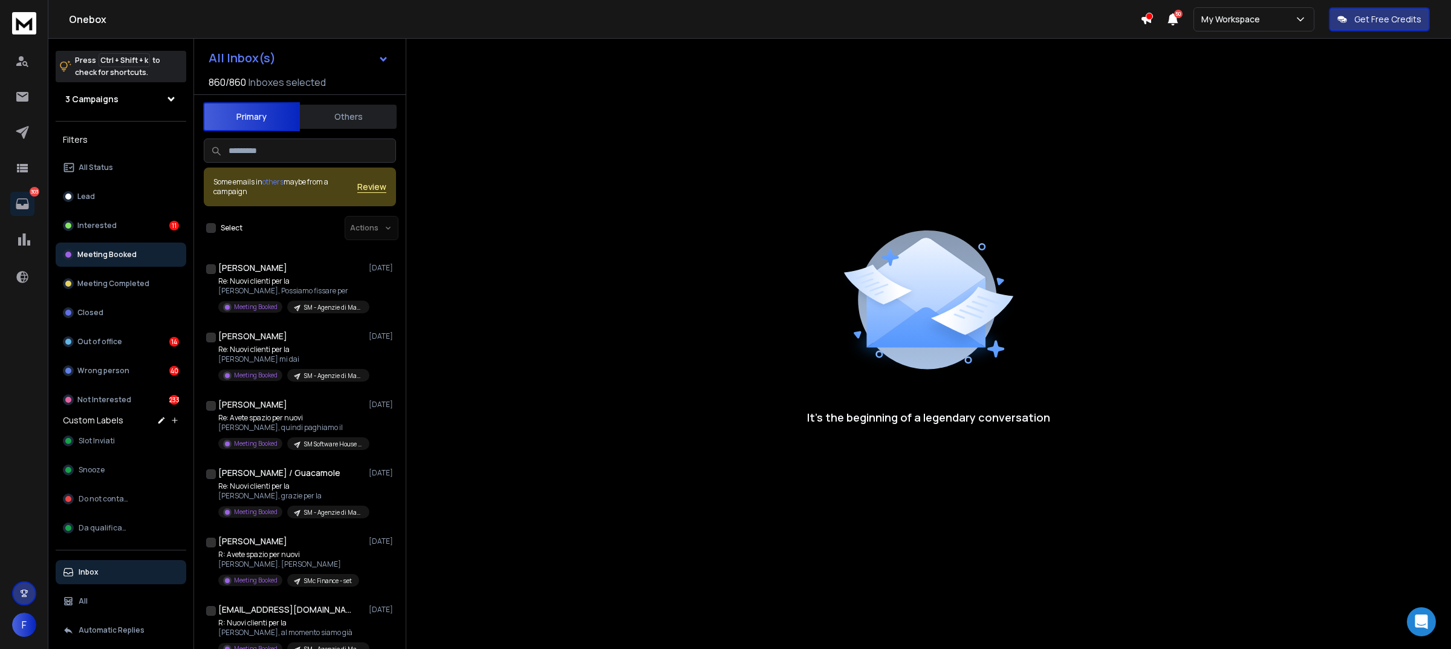
click at [121, 296] on div "All Status Lead Interested 11 Meeting Booked Meeting Completed Closed Out of of…" at bounding box center [121, 283] width 131 height 256
click at [121, 288] on div "Meeting Completed" at bounding box center [106, 283] width 86 height 11
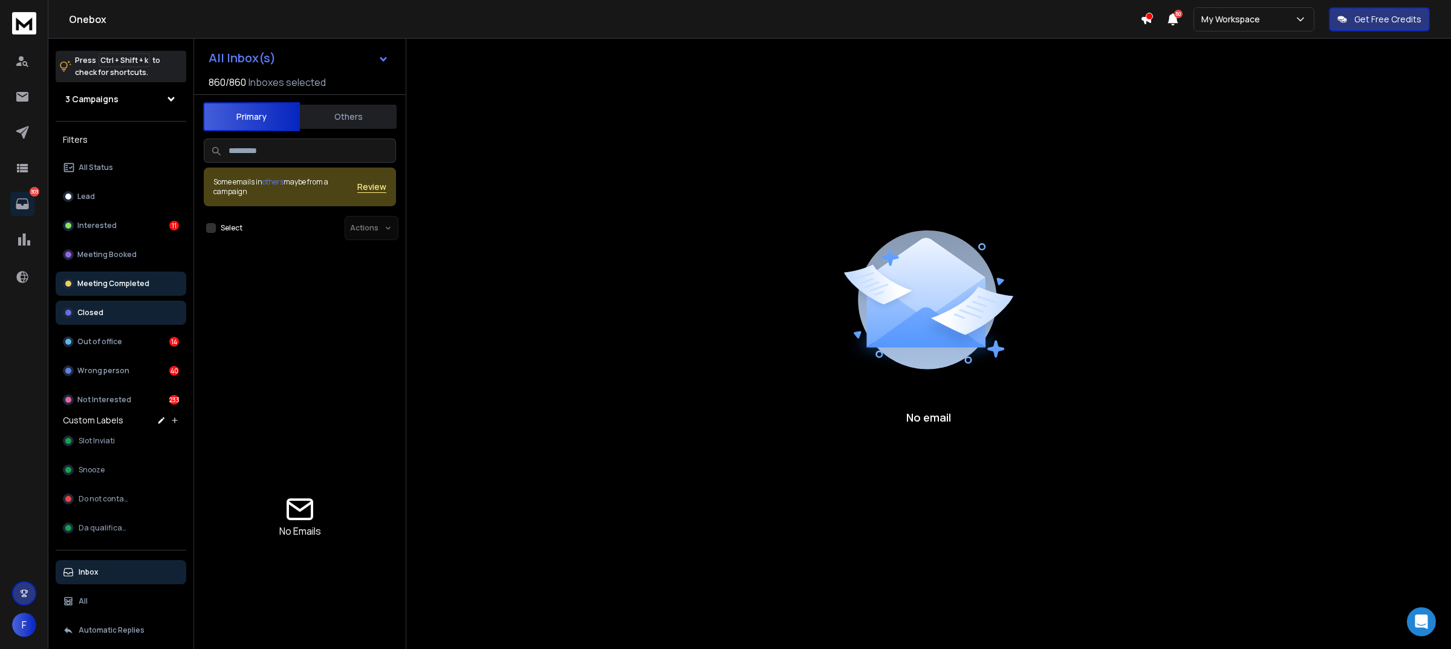
click at [118, 310] on button "Closed" at bounding box center [121, 313] width 131 height 24
click at [116, 328] on div "All Status Lead Interested 11 Meeting Booked Meeting Completed Closed Out of of…" at bounding box center [121, 283] width 131 height 256
click at [115, 372] on p "Wrong person" at bounding box center [103, 371] width 52 height 10
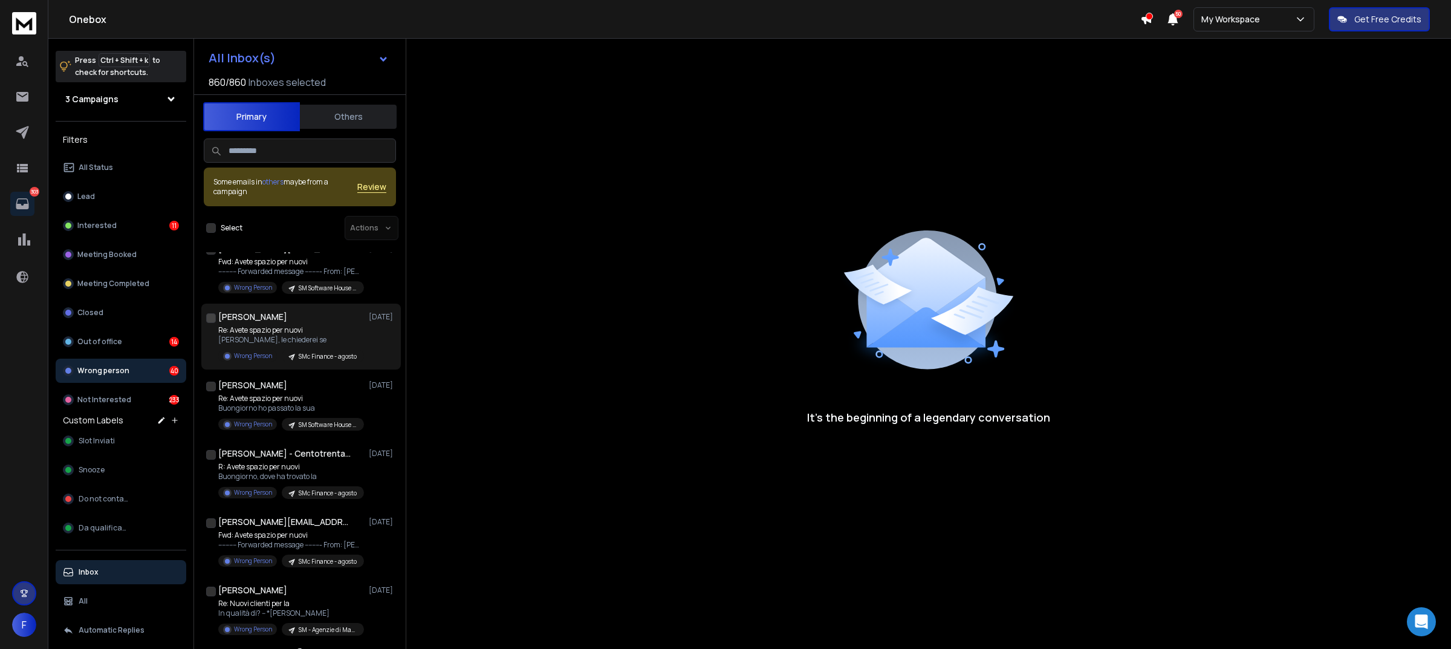
scroll to position [1032, 0]
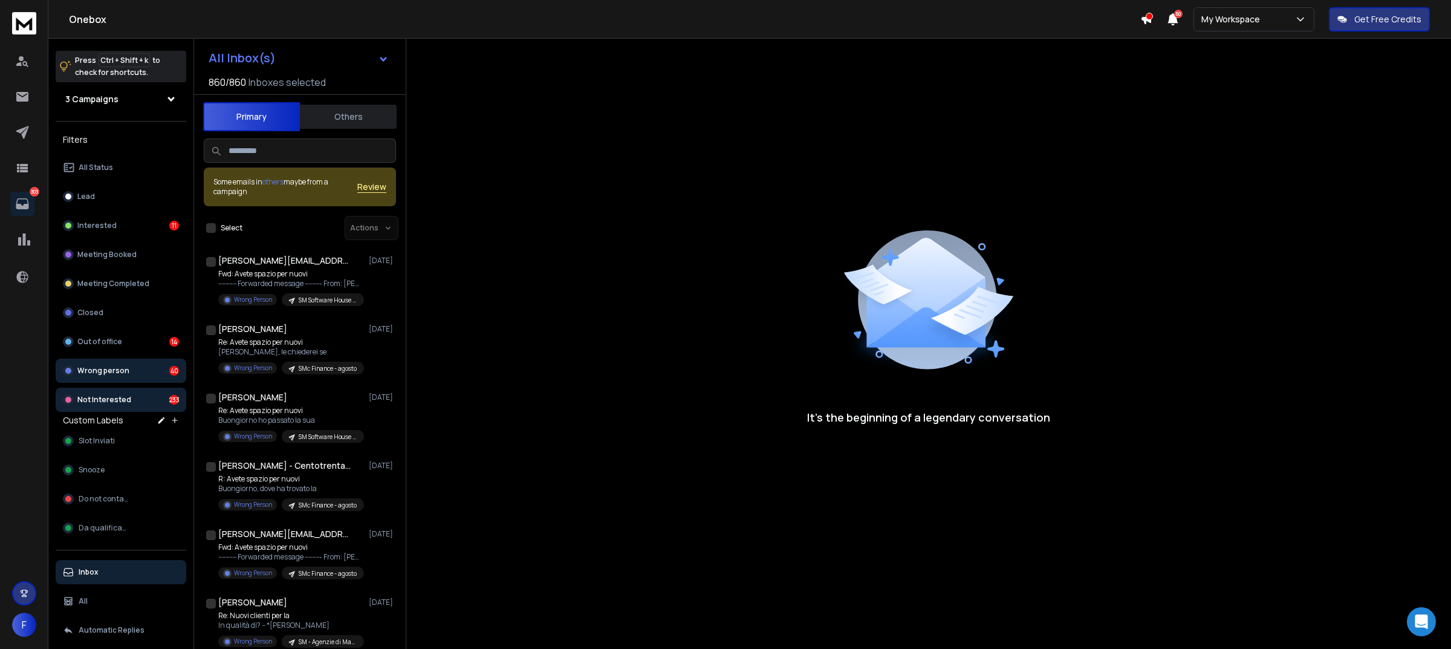
click at [115, 396] on p "Not Interested" at bounding box center [104, 400] width 54 height 10
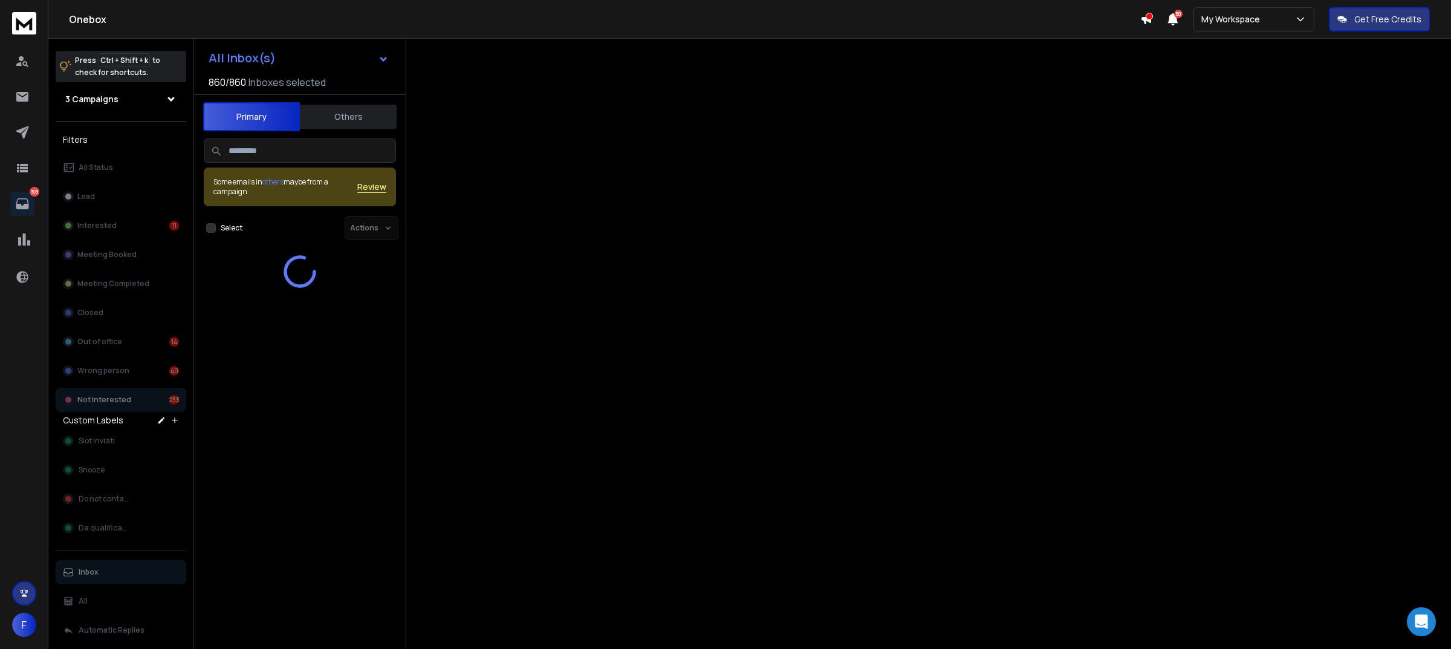
scroll to position [0, 0]
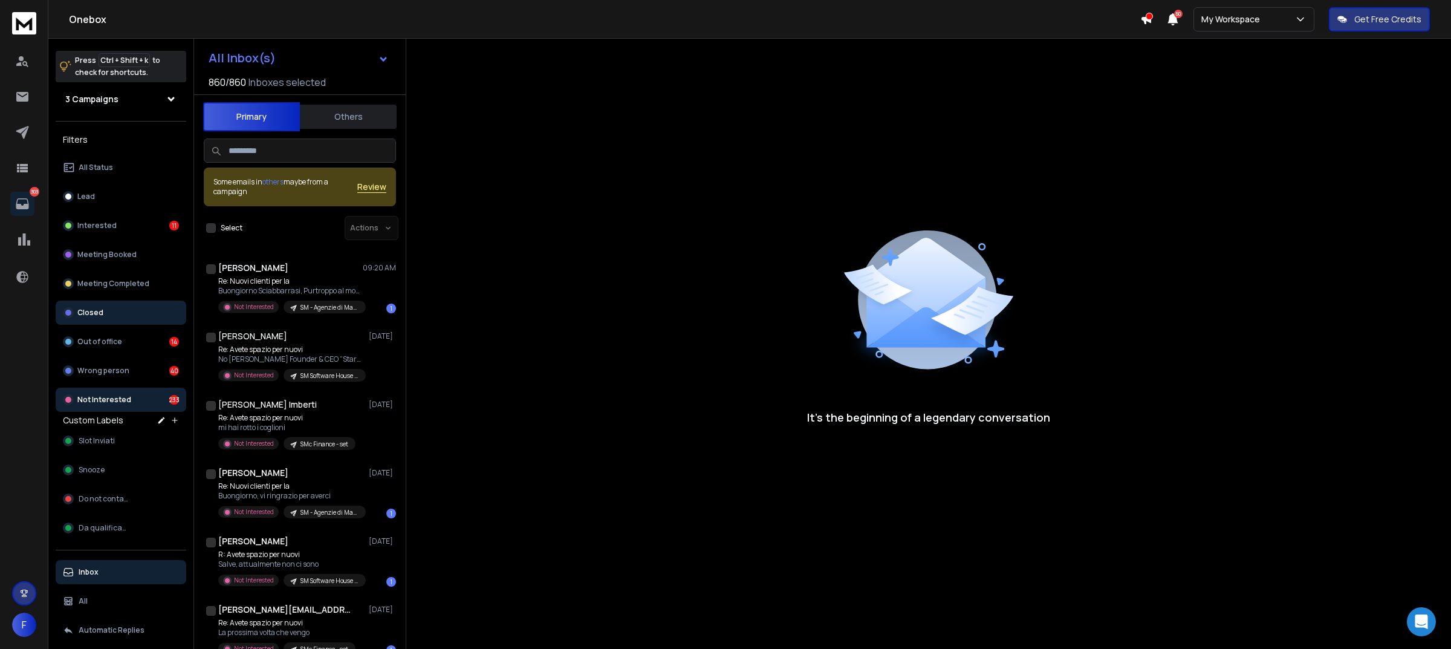
click at [129, 322] on button "Closed" at bounding box center [121, 313] width 131 height 24
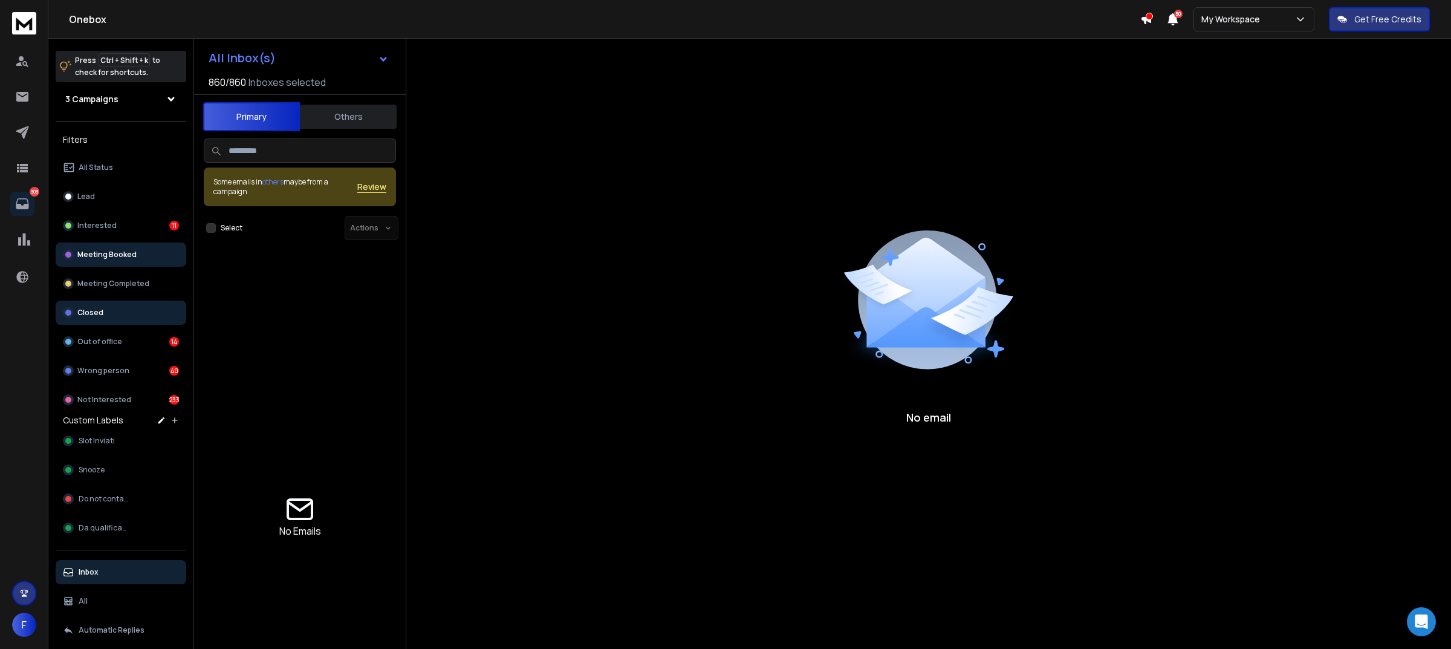
click at [128, 250] on p "Meeting Booked" at bounding box center [106, 255] width 59 height 10
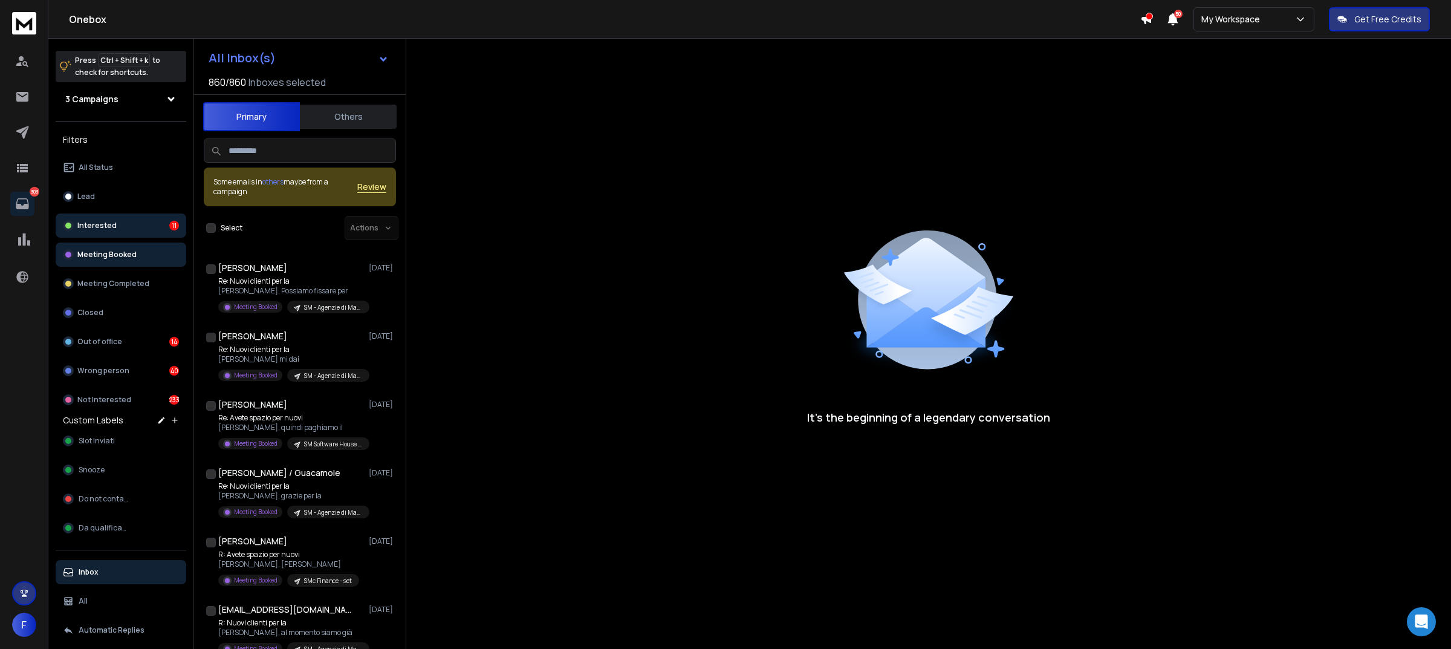
click at [125, 229] on button "Interested 11" at bounding box center [121, 225] width 131 height 24
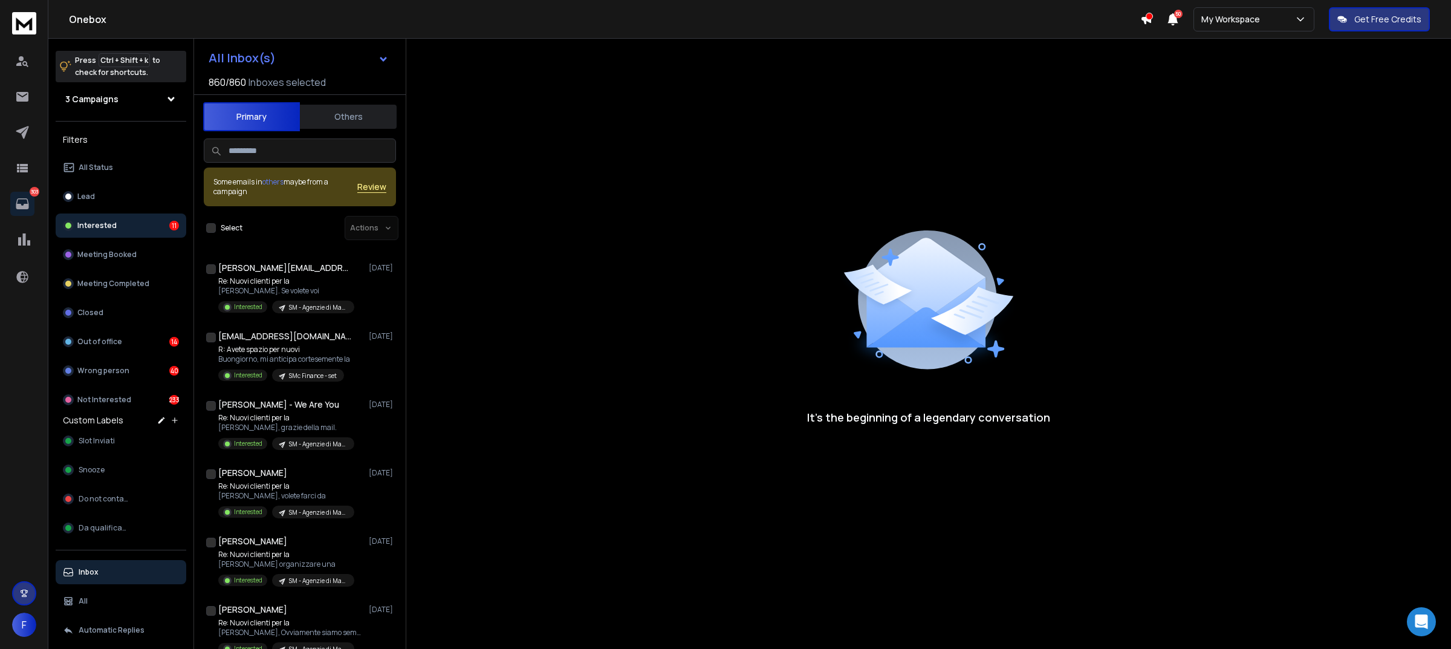
click at [103, 500] on span "Do not contact" at bounding box center [105, 499] width 52 height 10
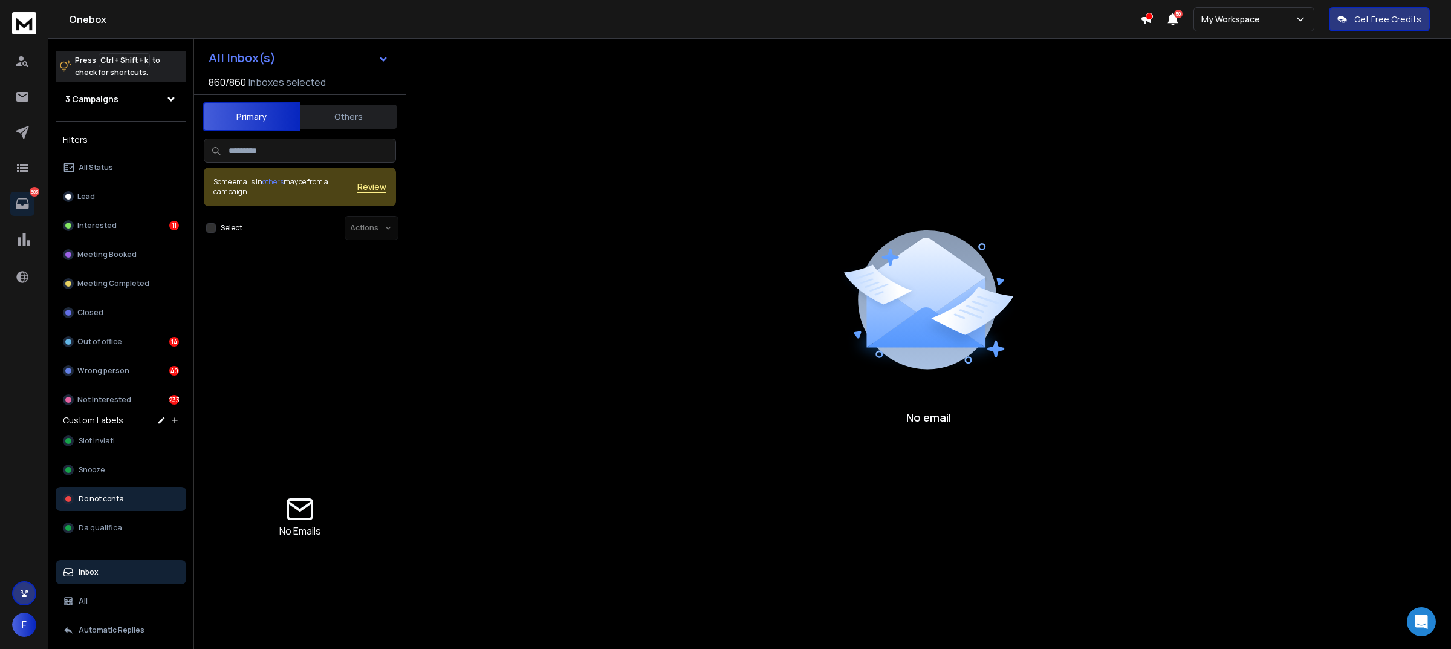
click at [104, 520] on button "Da qualificare" at bounding box center [121, 528] width 131 height 24
click at [120, 440] on button "Slot Inviati" at bounding box center [121, 441] width 131 height 24
click at [109, 466] on button "Snooze" at bounding box center [121, 470] width 131 height 24
click at [105, 227] on p "Interested" at bounding box center [96, 226] width 39 height 10
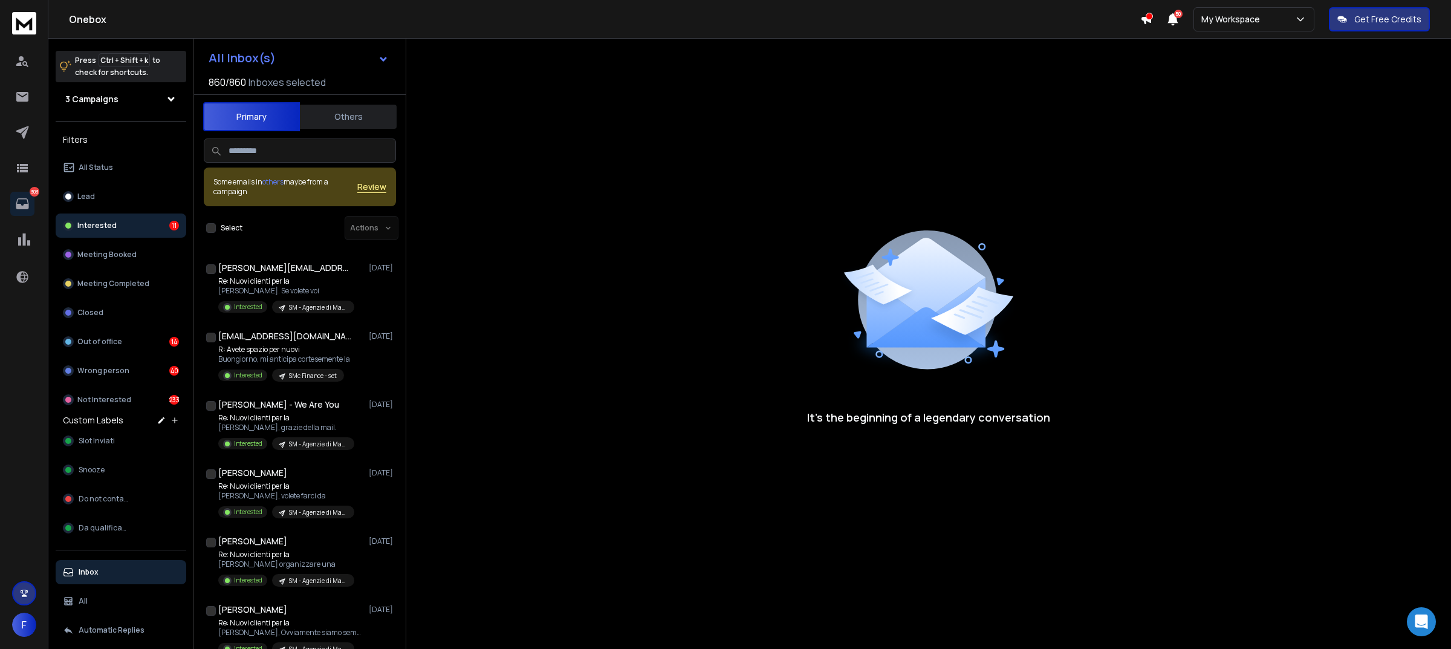
click at [316, 160] on input at bounding box center [300, 150] width 192 height 24
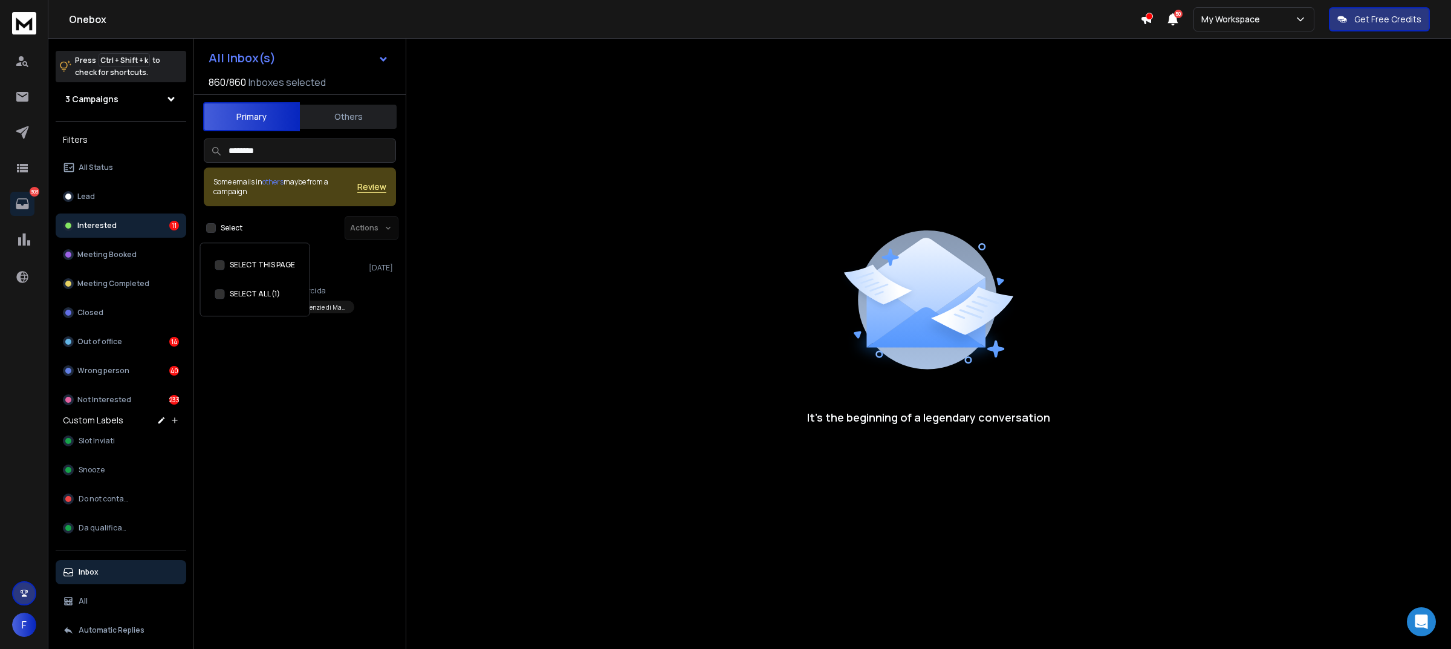
type input "********"
click at [299, 275] on div "SELECT THIS PAGE SELECT ALL (1)" at bounding box center [255, 279] width 94 height 63
click at [369, 281] on div "Re: Nuovi clienti per la [PERSON_NAME], volete farci da Interested SM - Agenzie…" at bounding box center [307, 294] width 178 height 37
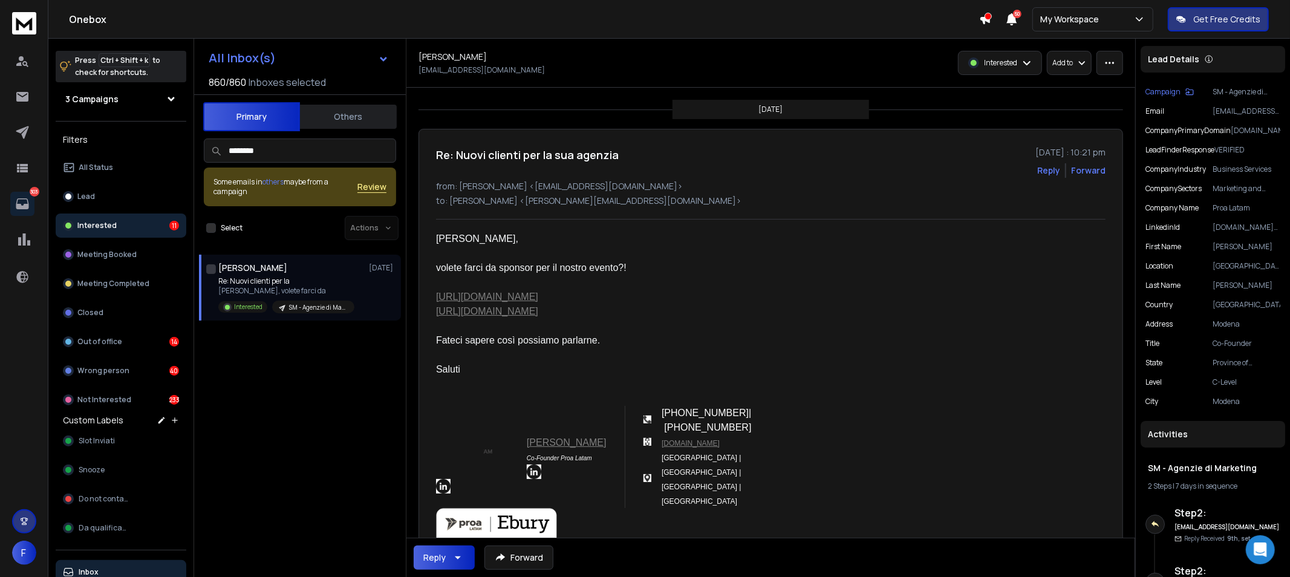
click at [538, 296] on link "[URL][DOMAIN_NAME]" at bounding box center [487, 296] width 102 height 10
drag, startPoint x: 1103, startPoint y: 170, endPoint x: 1094, endPoint y: 170, distance: 9.1
click at [1094, 170] on div "Forward" at bounding box center [1088, 170] width 34 height 12
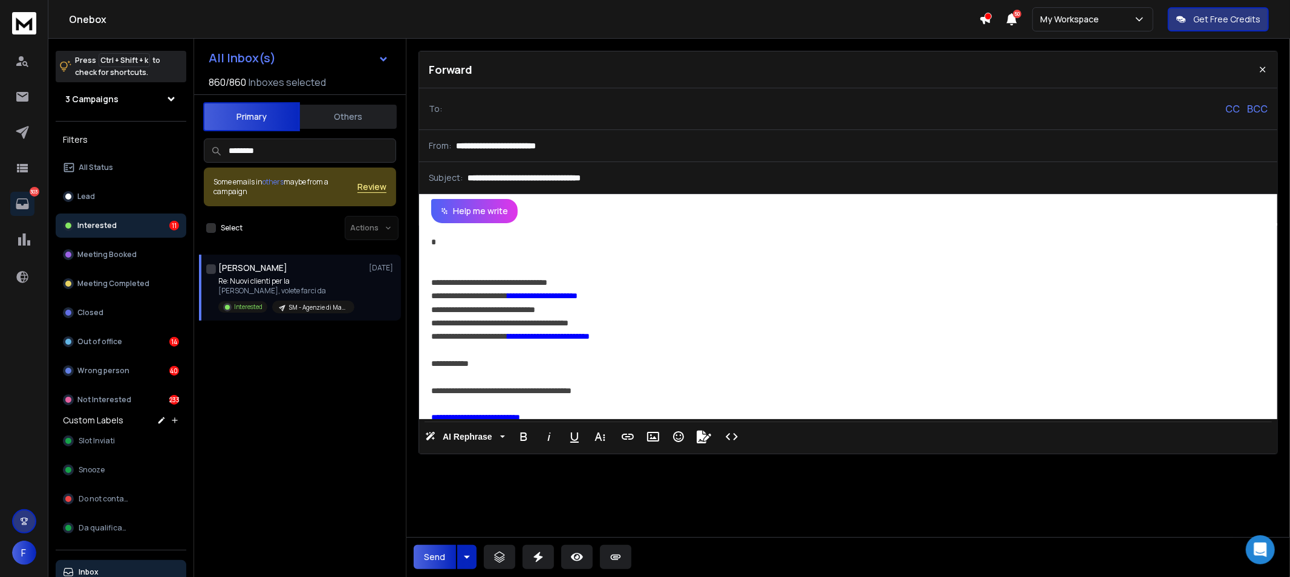
click at [510, 110] on input at bounding box center [489, 109] width 85 height 22
type input "**********"
click at [433, 558] on button "Send" at bounding box center [435, 557] width 42 height 24
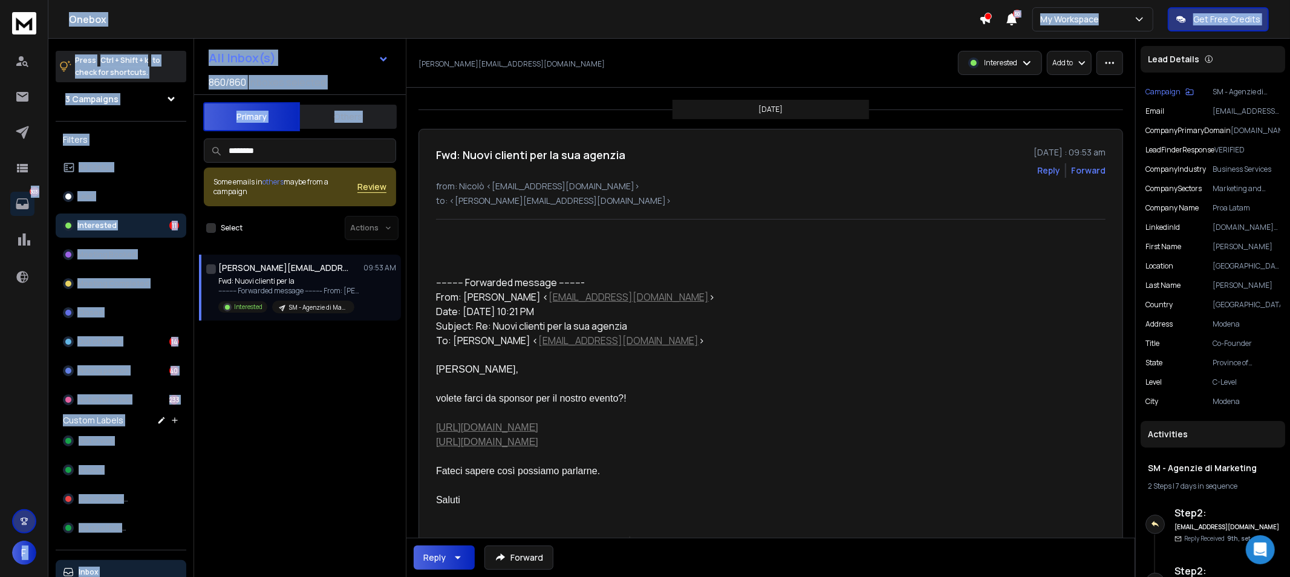
drag, startPoint x: 285, startPoint y: 163, endPoint x: 0, endPoint y: 182, distance: 285.4
click at [0, 182] on div "303 F Onebox 50 My Workspace Get Free Credits Press Ctrl + Shift + k to check f…" at bounding box center [645, 308] width 1290 height 616
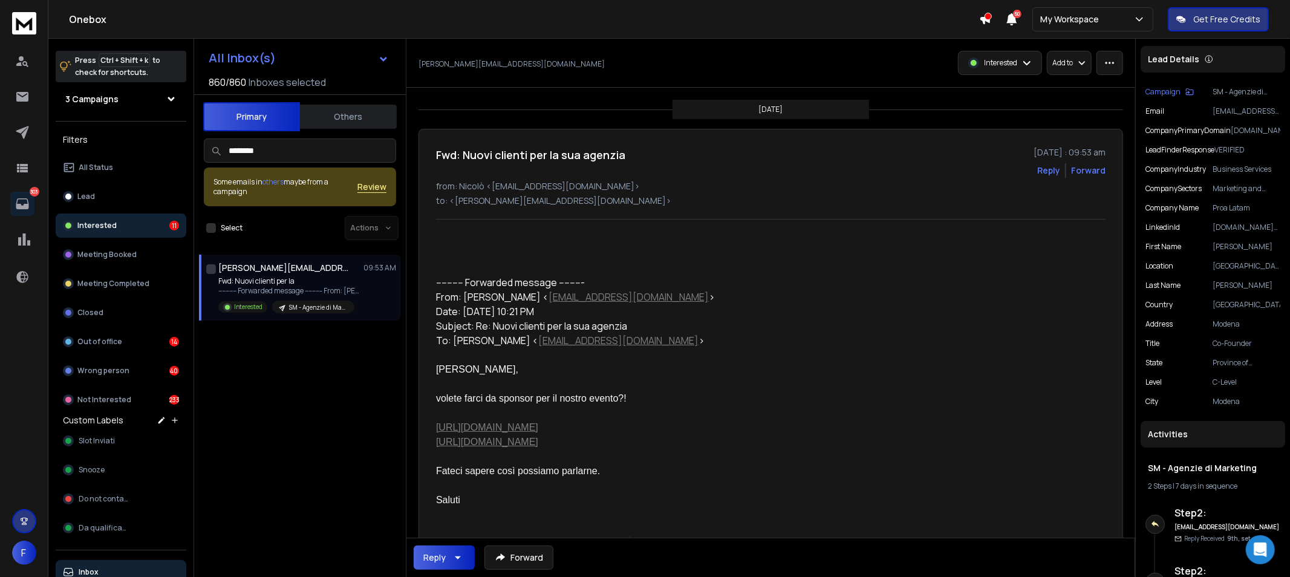
click at [311, 161] on input "********" at bounding box center [300, 150] width 192 height 24
click at [310, 159] on input "********" at bounding box center [300, 150] width 192 height 24
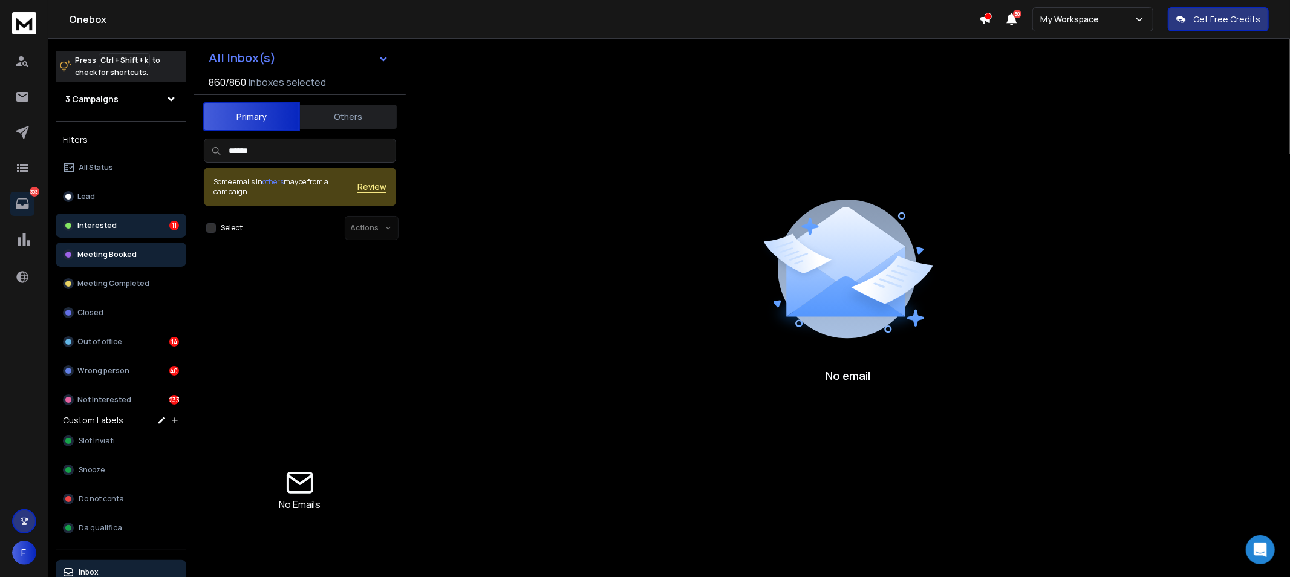
type input "******"
click at [119, 261] on button "Meeting Booked" at bounding box center [121, 254] width 131 height 24
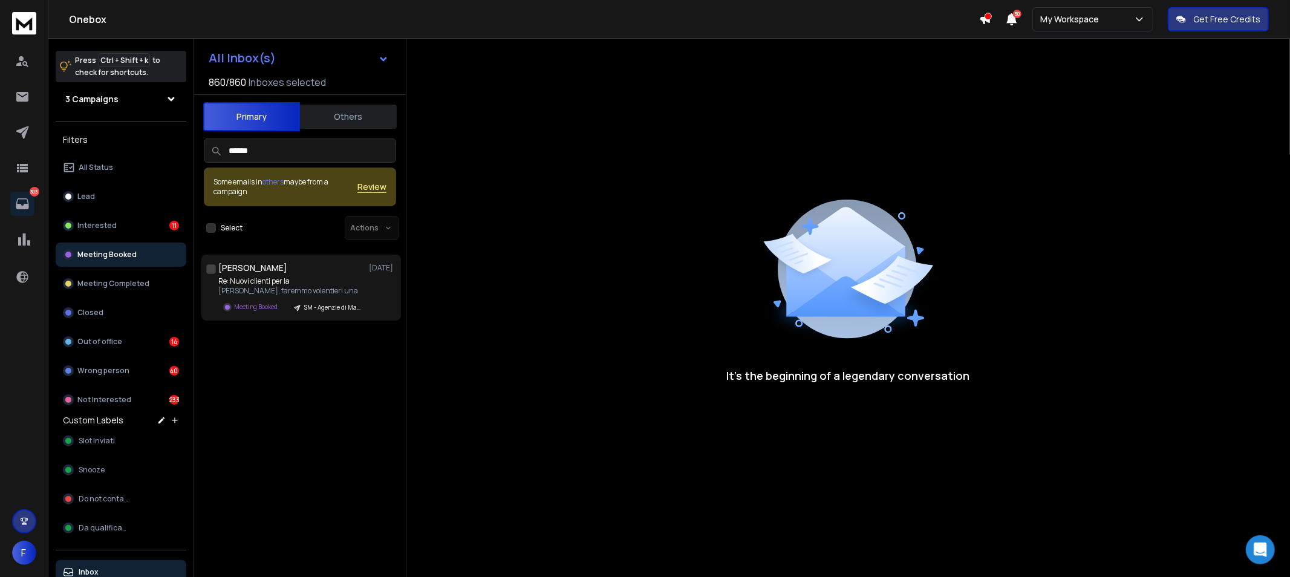
click at [307, 279] on p "Re: Nuovi clienti per la" at bounding box center [290, 281] width 145 height 10
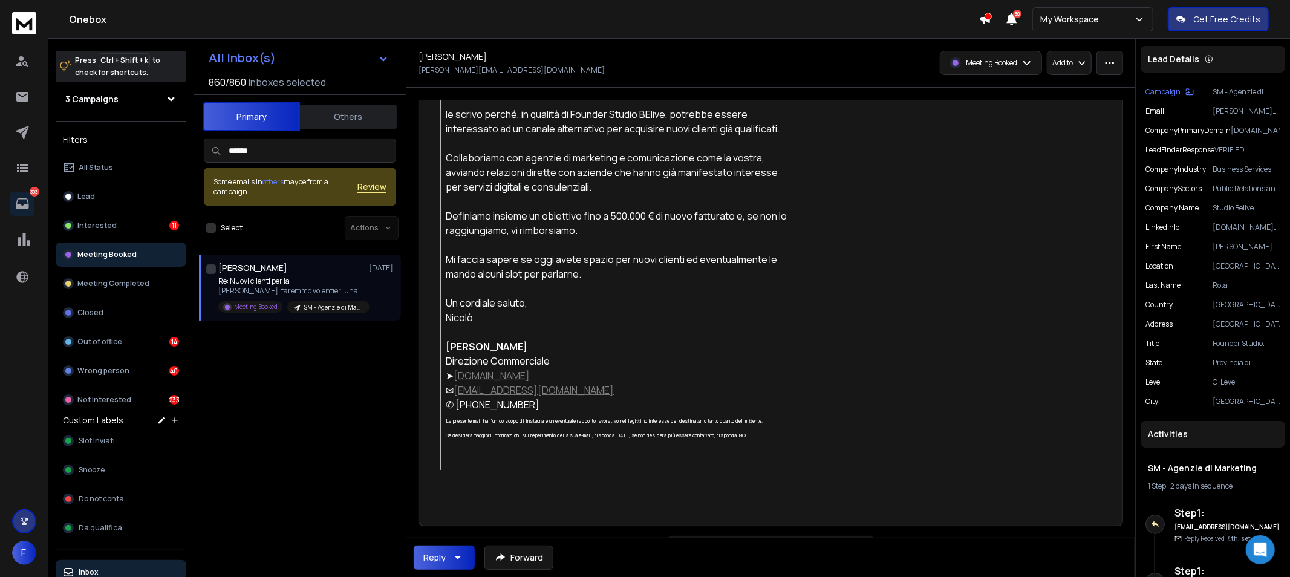
scroll to position [506, 0]
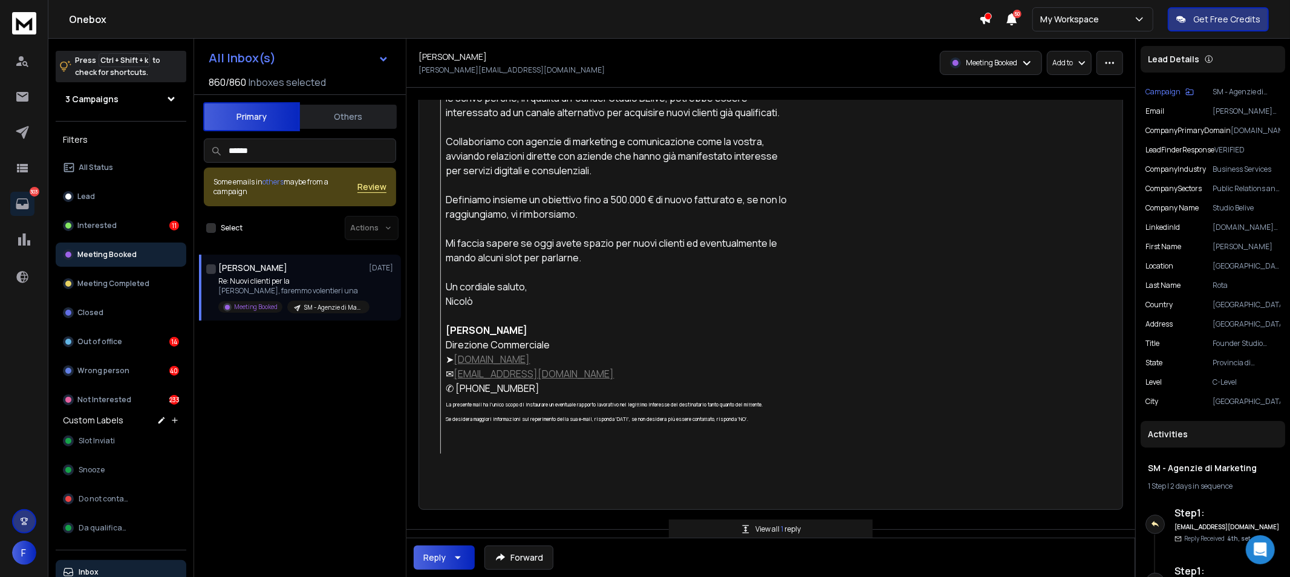
click at [750, 513] on div "[DATE] Re: Nuovi clienti per la sua agenzia [DATE] : 01:51 pm Reply Forward fro…" at bounding box center [770, 119] width 729 height 1051
click at [125, 236] on button "Interested 11" at bounding box center [121, 225] width 131 height 24
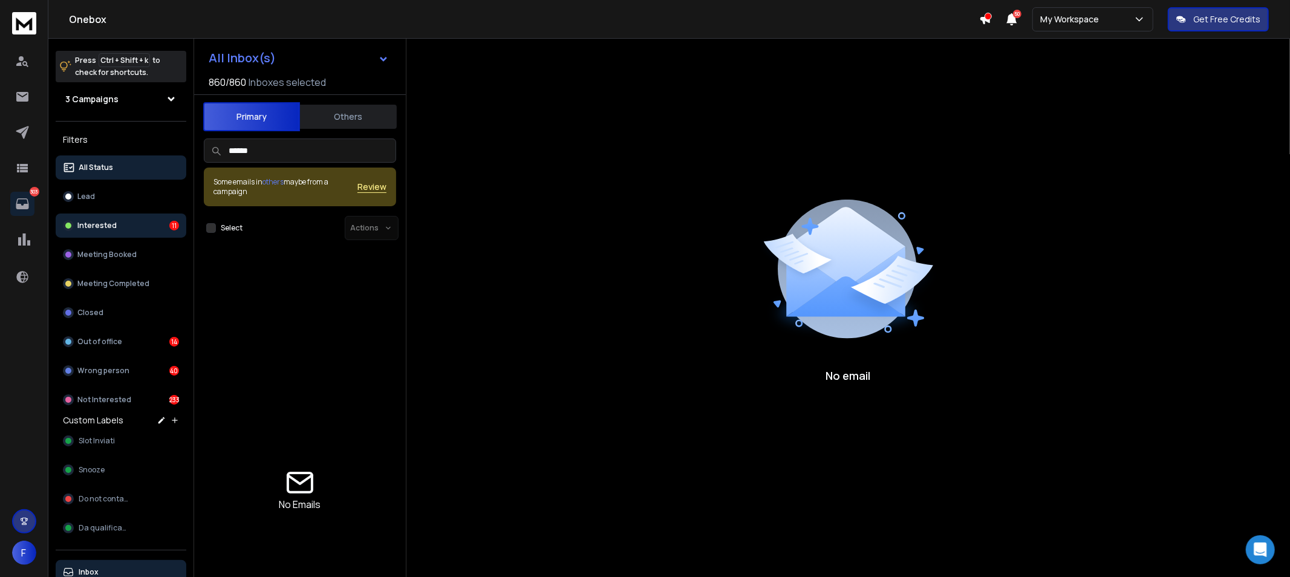
click at [158, 164] on button "All Status" at bounding box center [121, 167] width 131 height 24
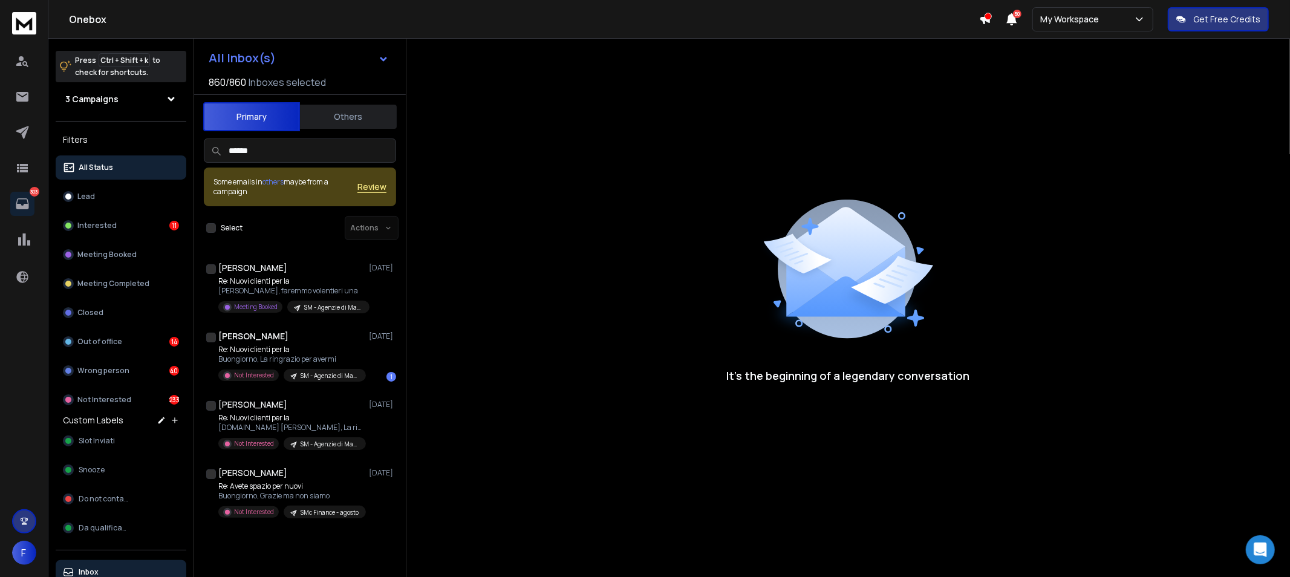
drag, startPoint x: 274, startPoint y: 149, endPoint x: 172, endPoint y: 150, distance: 102.2
click at [172, 150] on div "Press Ctrl + Shift + k to check for shortcuts. 3 Campaigns 3 Campaigns Filters …" at bounding box center [668, 327] width 1241 height 577
